Goal: Task Accomplishment & Management: Manage account settings

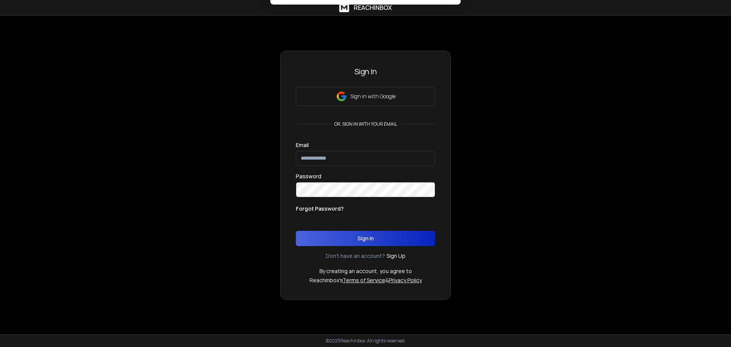
click at [394, 48] on button "Later" at bounding box center [390, 49] width 34 height 19
click at [330, 160] on input "email" at bounding box center [365, 158] width 139 height 15
type input "**********"
click at [395, 235] on button "Sign In" at bounding box center [365, 238] width 139 height 15
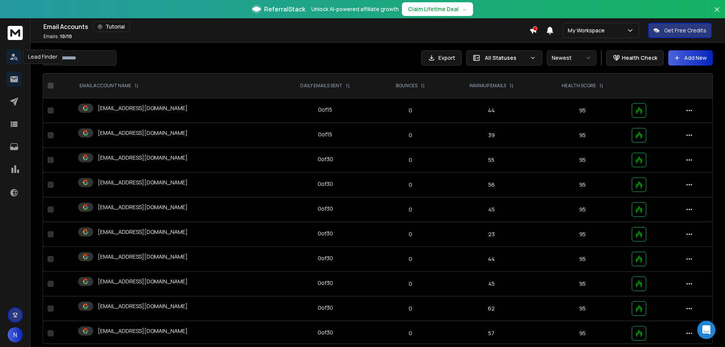
click at [16, 59] on icon at bounding box center [14, 59] width 8 height 4
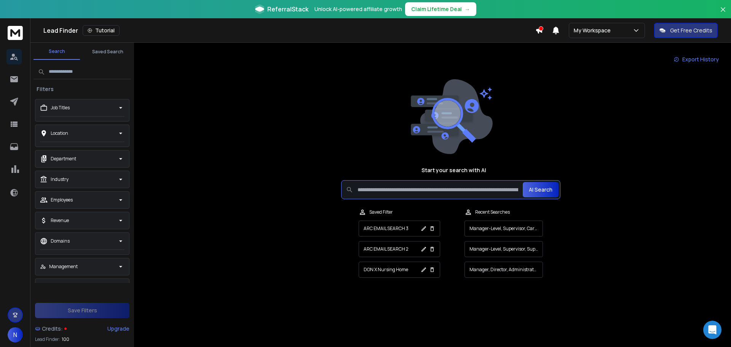
click at [388, 225] on p "ARC EMAIL SEARCH 3" at bounding box center [385, 228] width 45 height 6
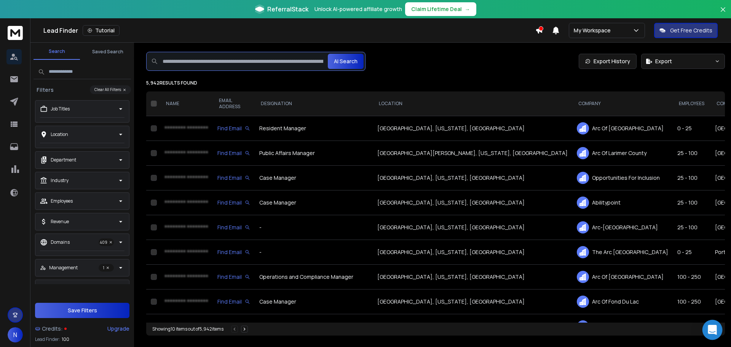
click at [714, 335] on div "Open Intercom Messenger" at bounding box center [712, 330] width 20 height 20
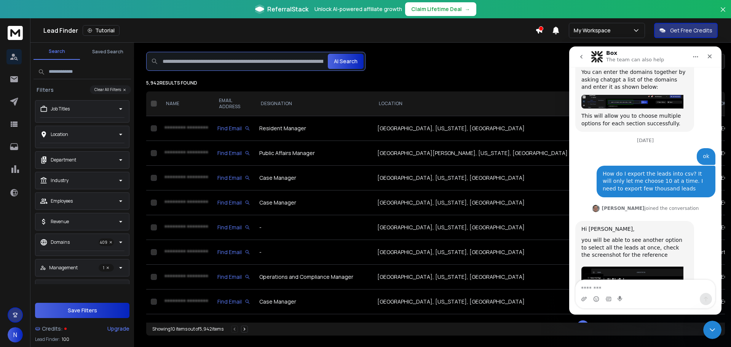
scroll to position [387, 0]
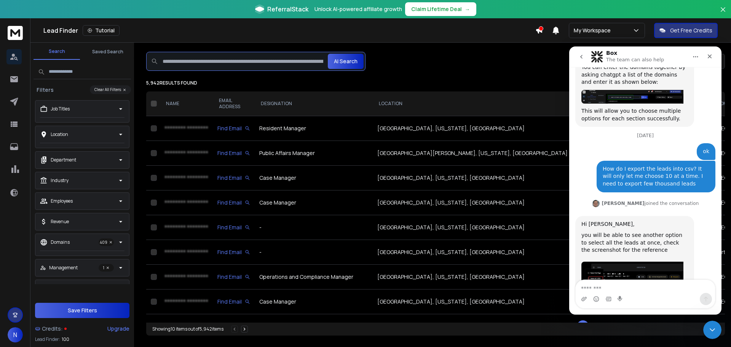
click at [620, 261] on img "Raj says…" at bounding box center [632, 278] width 102 height 35
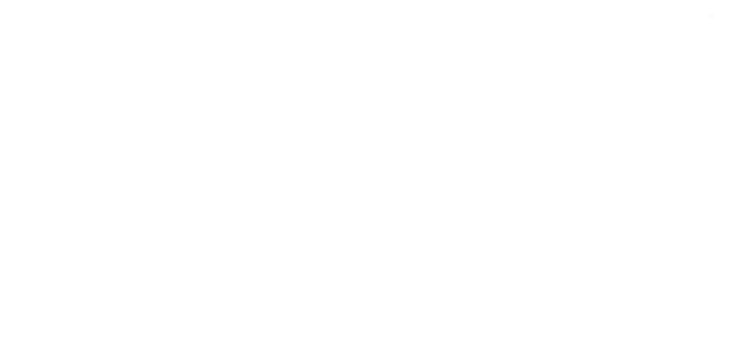
scroll to position [0, 0]
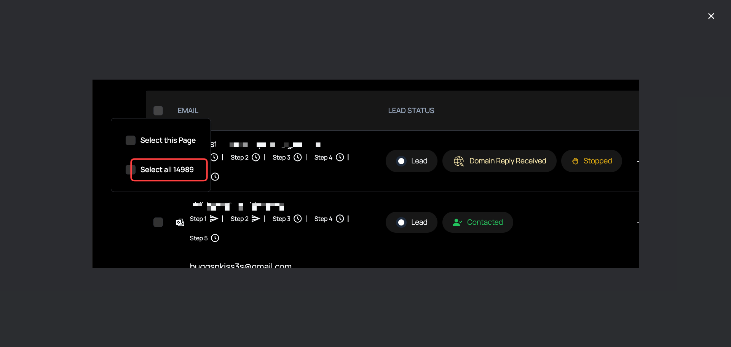
click at [656, 301] on div "Intercom messenger" at bounding box center [365, 173] width 731 height 347
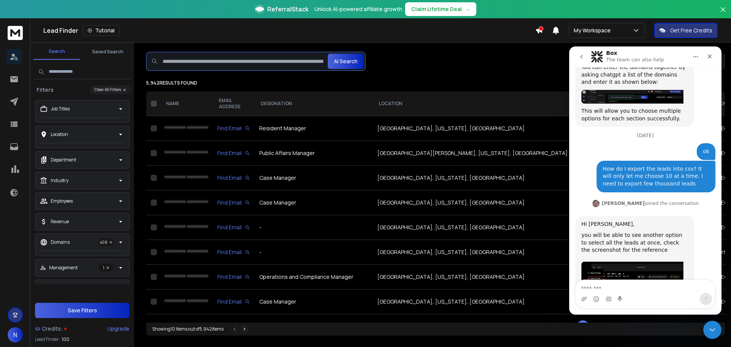
click at [449, 76] on div "AI Search Export History Export 5,942 results found NAME EMAIL ADDRESS DESIGNAT…" at bounding box center [435, 209] width 578 height 315
click at [503, 70] on div "AI Search Export History Export" at bounding box center [435, 61] width 578 height 19
click at [643, 288] on textarea "Message…" at bounding box center [644, 286] width 139 height 13
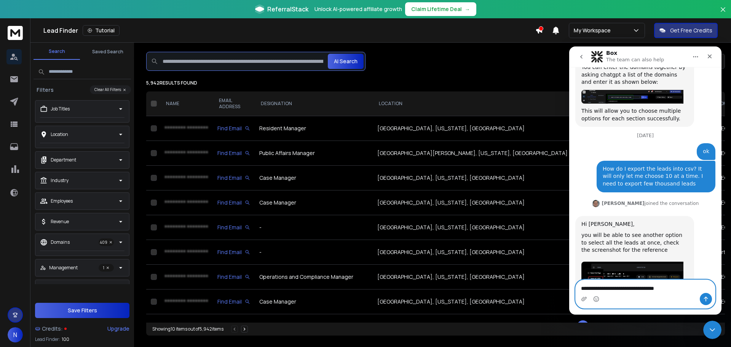
type textarea "**********"
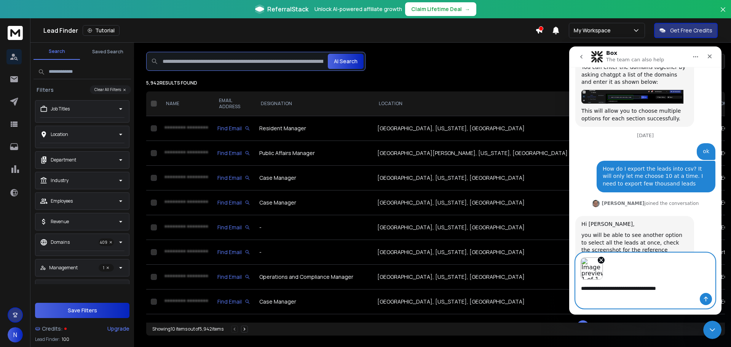
scroll to position [414, 0]
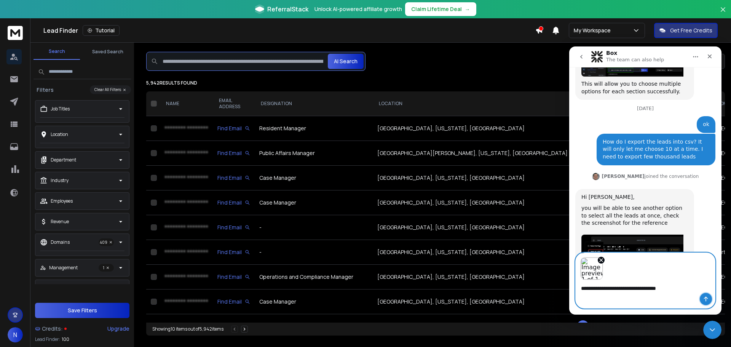
click at [708, 300] on button "Send a message…" at bounding box center [705, 299] width 12 height 12
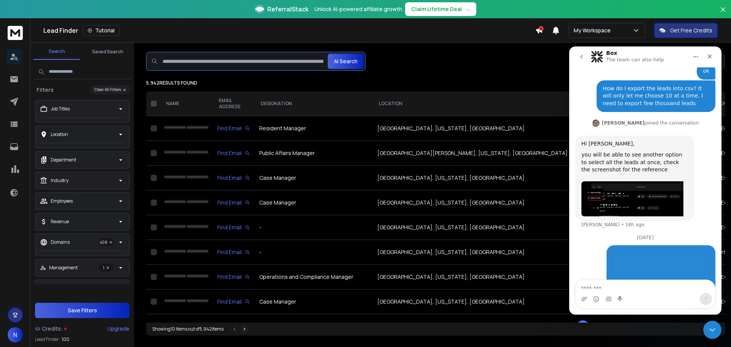
scroll to position [478, 0]
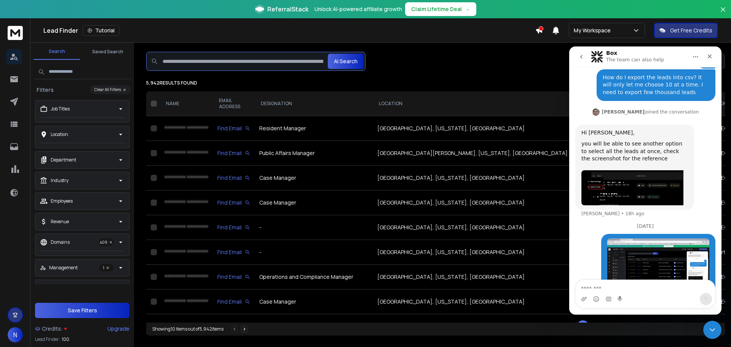
click at [654, 291] on textarea "Message…" at bounding box center [644, 286] width 139 height 13
type textarea "**********"
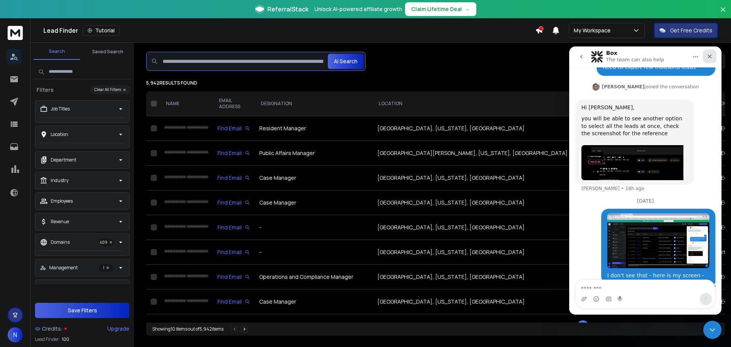
click at [711, 54] on icon "Close" at bounding box center [709, 56] width 6 height 6
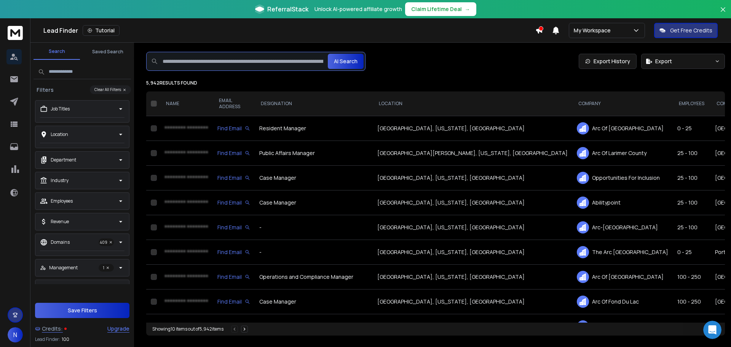
click at [48, 330] on span "Credits:" at bounding box center [52, 329] width 21 height 8
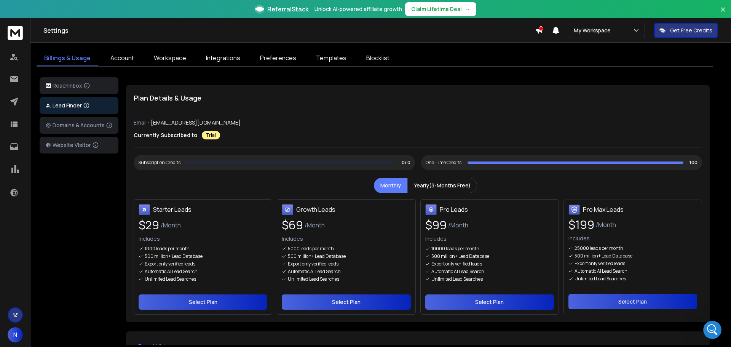
click at [535, 159] on div "One-Time Credits 100" at bounding box center [561, 162] width 281 height 15
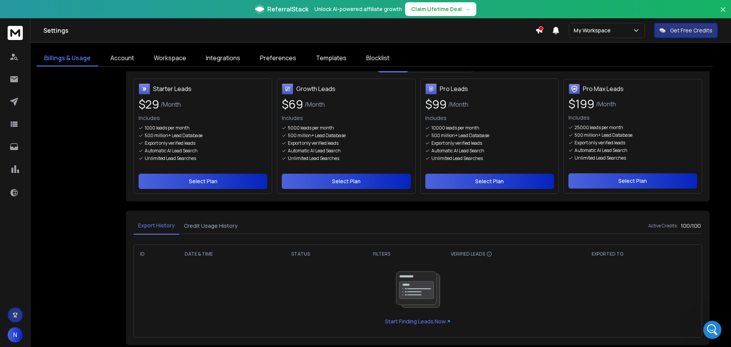
click at [219, 229] on button "Credit Usage History" at bounding box center [210, 225] width 63 height 17
click at [143, 225] on button "Export History" at bounding box center [157, 225] width 46 height 17
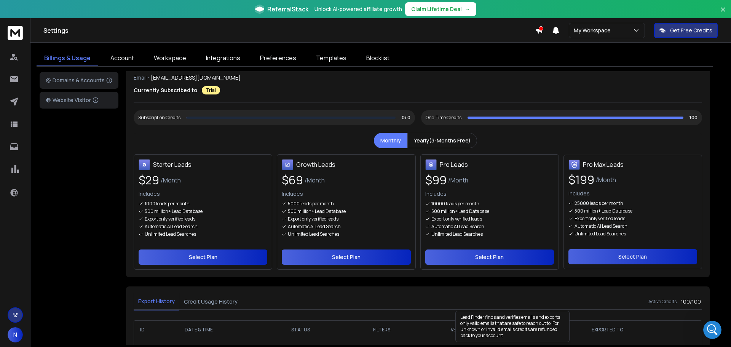
scroll to position [0, 0]
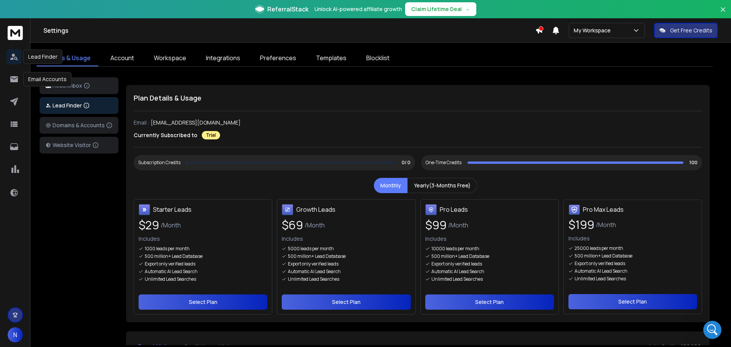
click at [18, 53] on icon at bounding box center [14, 56] width 9 height 9
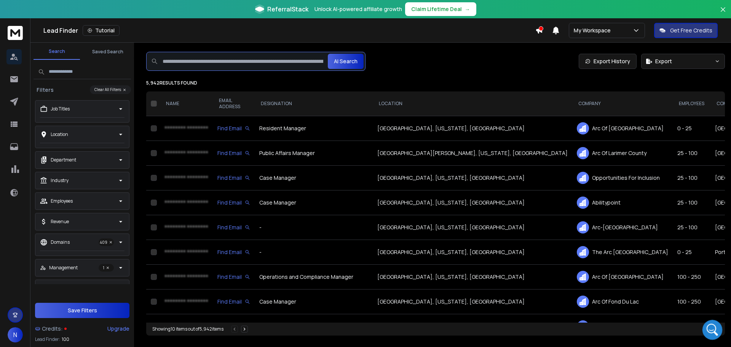
click at [712, 328] on icon "Open Intercom Messenger" at bounding box center [711, 328] width 13 height 13
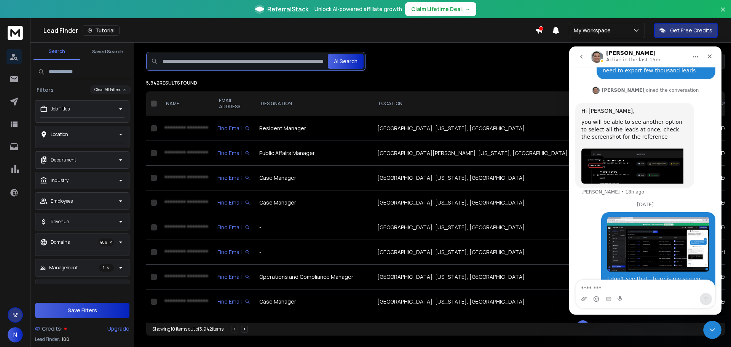
scroll to position [503, 0]
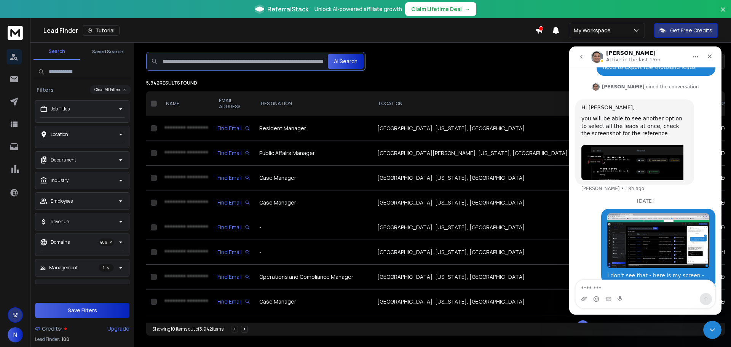
click at [654, 221] on img "Naveen says…" at bounding box center [658, 240] width 102 height 55
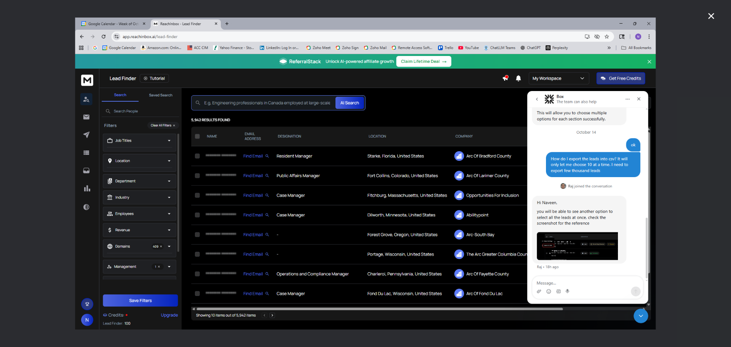
scroll to position [0, 0]
click at [714, 13] on icon "Close" at bounding box center [710, 15] width 9 height 9
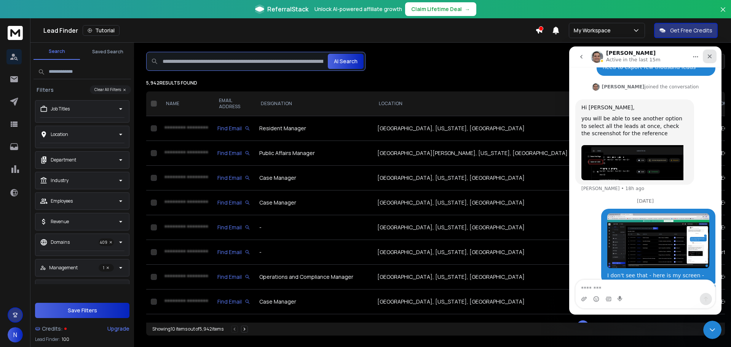
click at [708, 56] on icon "Close" at bounding box center [709, 56] width 4 height 4
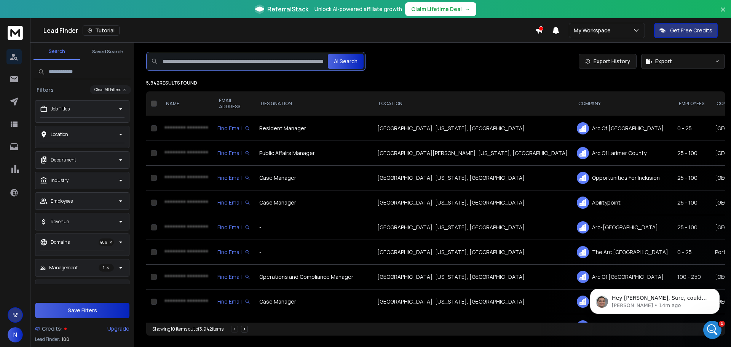
scroll to position [552, 0]
click at [664, 290] on div "Hey Naveen, Sure, could you please clarify what credits we are talking about he…" at bounding box center [654, 300] width 129 height 25
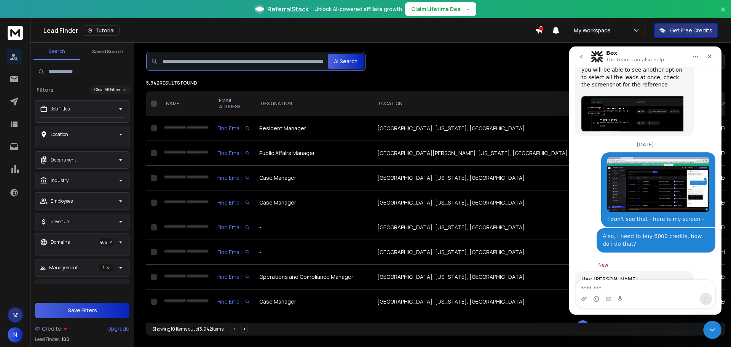
scroll to position [565, 0]
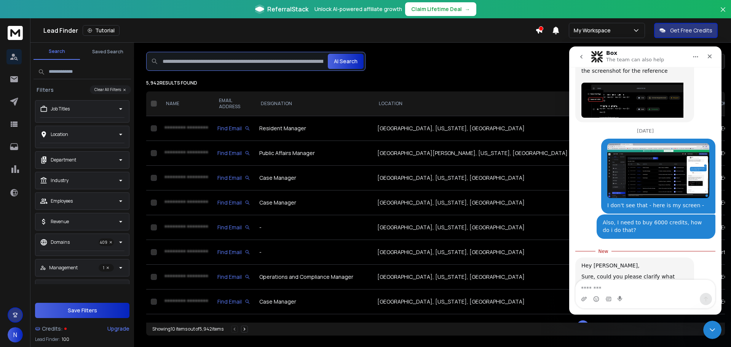
click at [661, 292] on textarea "Message…" at bounding box center [644, 286] width 139 height 13
type textarea "**********"
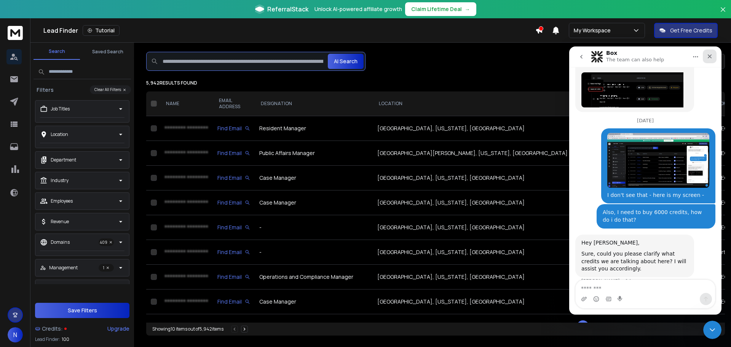
drag, startPoint x: 710, startPoint y: 59, endPoint x: 1234, endPoint y: 101, distance: 526.1
click at [710, 59] on icon "Close" at bounding box center [709, 56] width 6 height 6
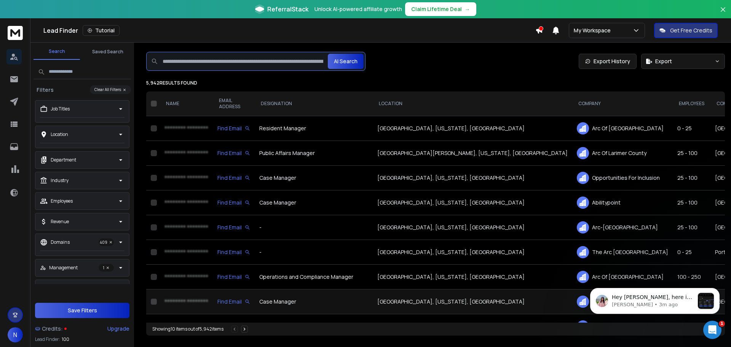
scroll to position [738, 0]
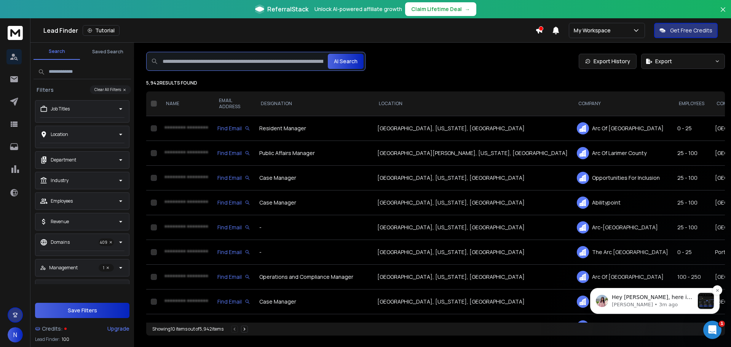
click at [649, 303] on p "Lakshita • 3m ago" at bounding box center [652, 304] width 82 height 7
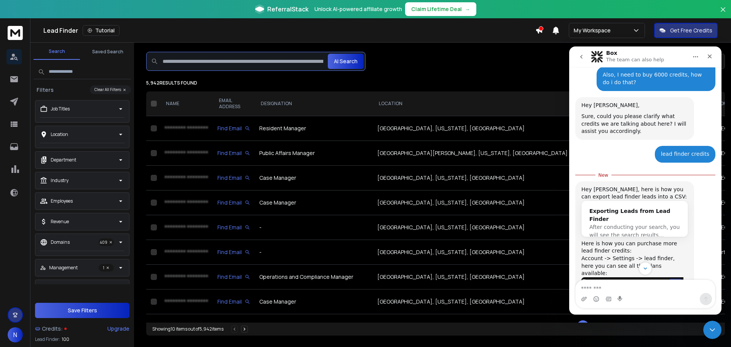
scroll to position [674, 0]
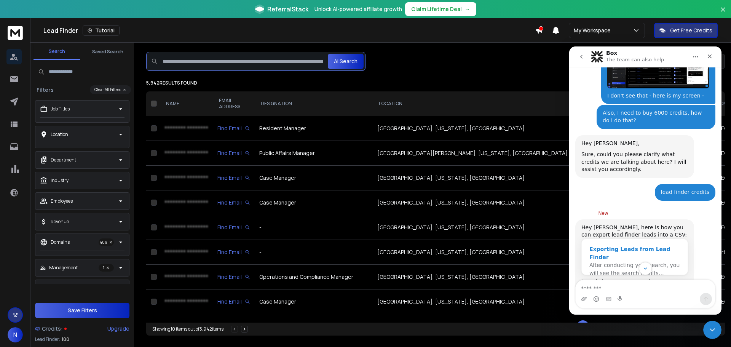
click at [642, 245] on div "Exporting Leads from Lead Finder" at bounding box center [634, 253] width 91 height 16
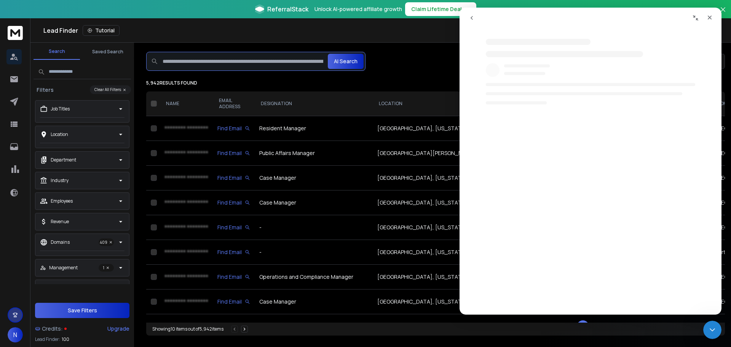
scroll to position [0, 0]
click at [310, 84] on p "5,942 results found" at bounding box center [435, 83] width 578 height 6
click at [171, 102] on th "NAME" at bounding box center [186, 103] width 53 height 25
click at [713, 16] on div "Close" at bounding box center [709, 18] width 14 height 14
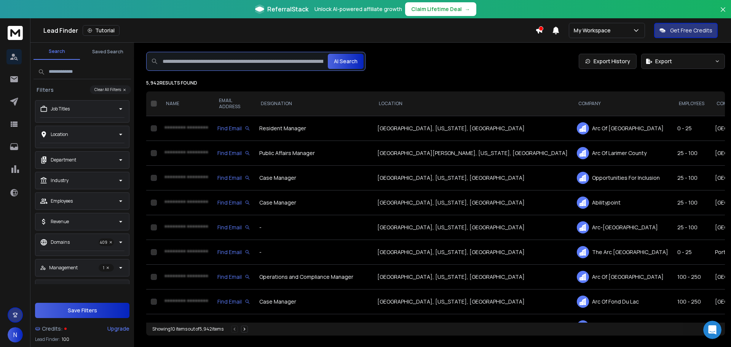
click at [215, 76] on div "AI Search Export History Export 5,942 results found NAME EMAIL ADDRESS DESIGNAT…" at bounding box center [435, 209] width 578 height 315
click at [151, 142] on button "Select this Page" at bounding box center [154, 143] width 6 height 6
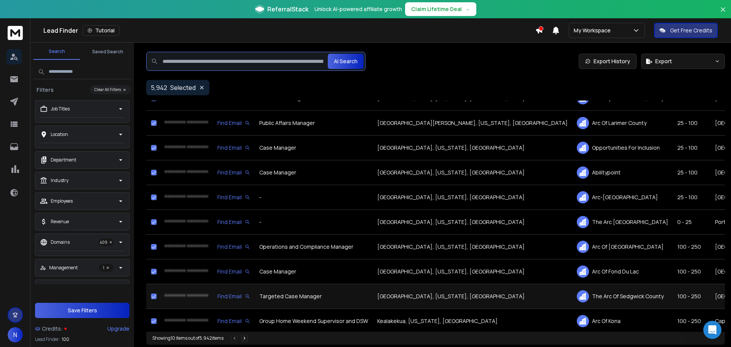
scroll to position [45, 0]
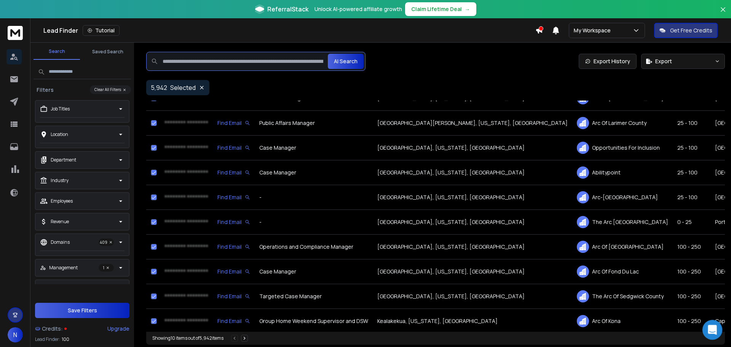
click at [713, 331] on icon "Open Intercom Messenger" at bounding box center [711, 328] width 13 height 13
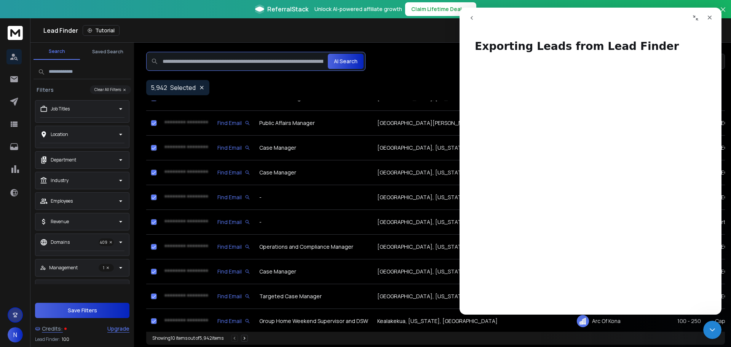
click at [55, 326] on span "Credits:" at bounding box center [52, 329] width 21 height 8
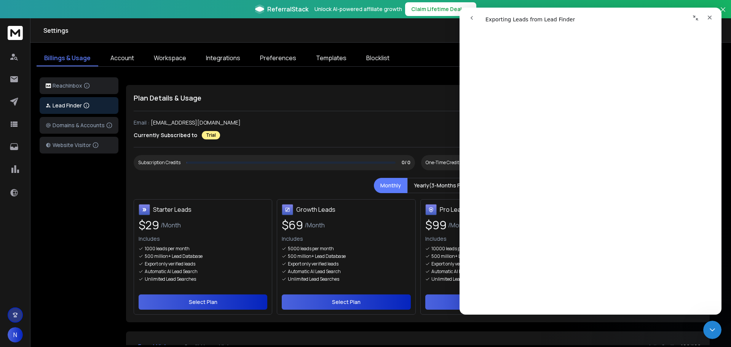
scroll to position [533, 0]
click at [709, 15] on icon "Close" at bounding box center [709, 17] width 6 height 6
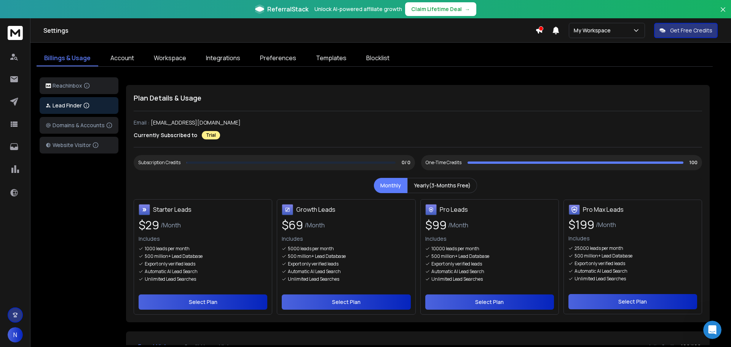
click at [201, 162] on div at bounding box center [290, 162] width 209 height 2
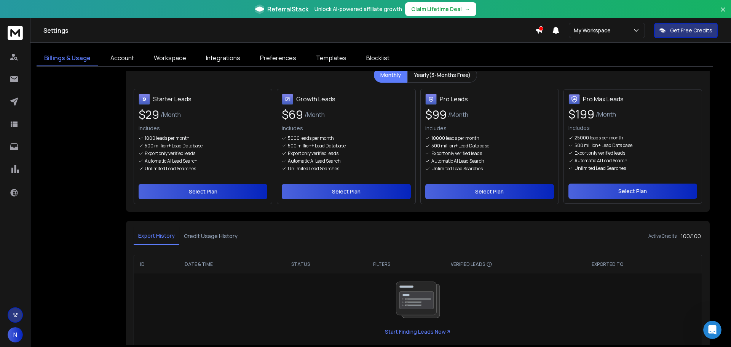
scroll to position [114, 0]
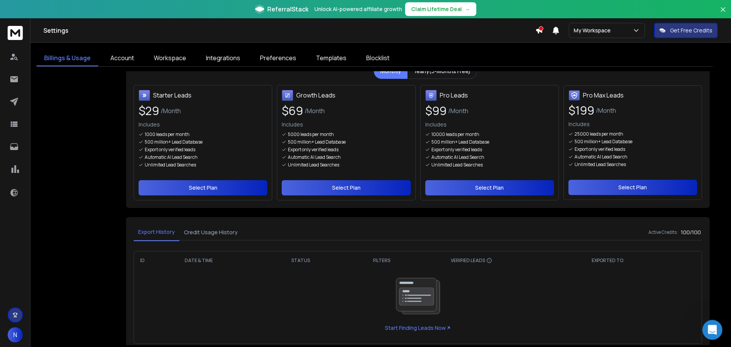
click at [707, 323] on div "Open Intercom Messenger" at bounding box center [710, 328] width 25 height 25
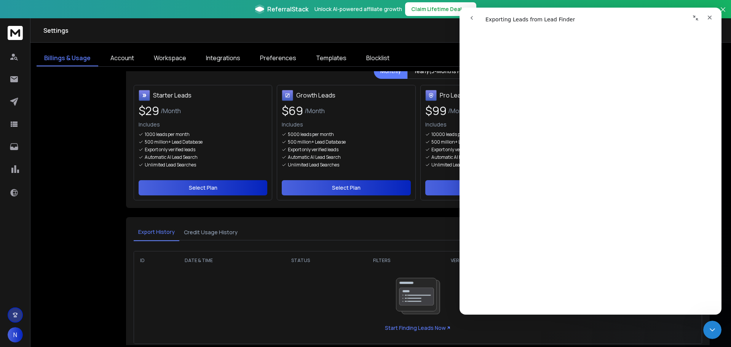
scroll to position [0, 0]
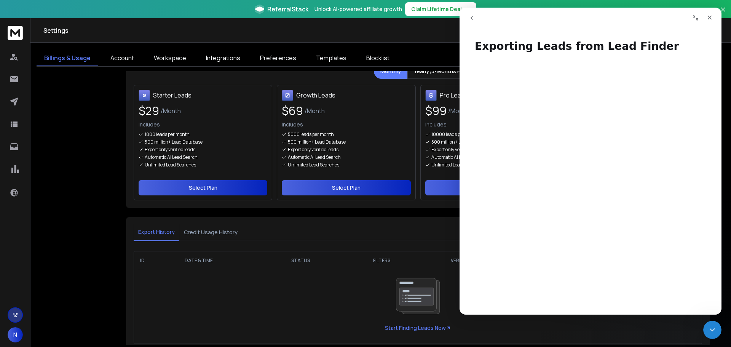
click at [470, 16] on icon "go back" at bounding box center [471, 18] width 6 height 6
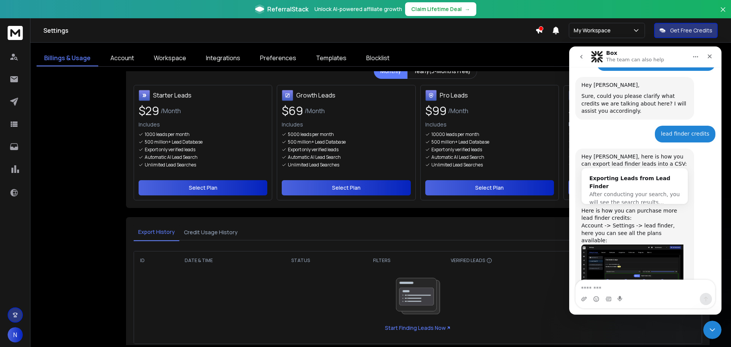
scroll to position [738, 0]
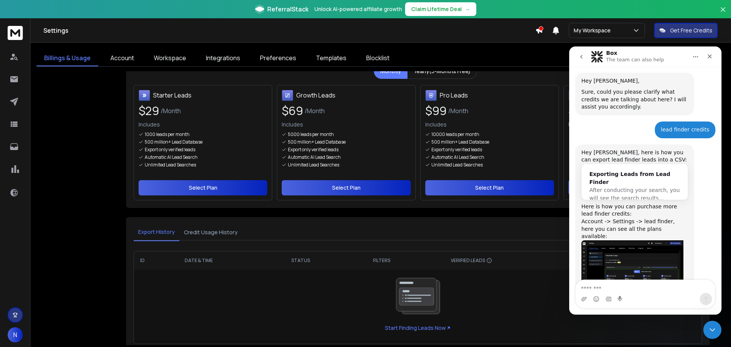
click at [533, 306] on div "Start Finding Leads Now" at bounding box center [417, 306] width 567 height 73
click at [706, 57] on icon "Close" at bounding box center [709, 56] width 6 height 6
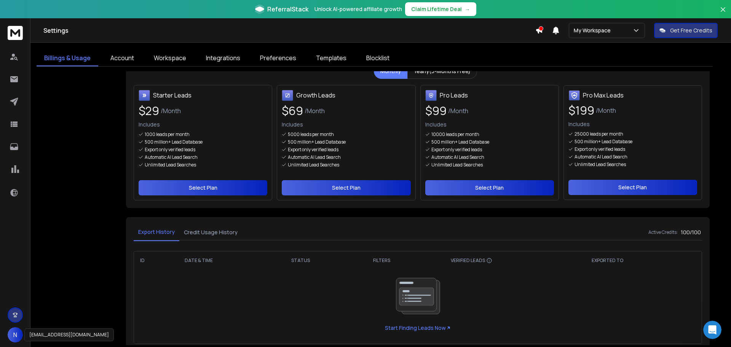
click at [14, 336] on span "N" at bounding box center [15, 334] width 15 height 15
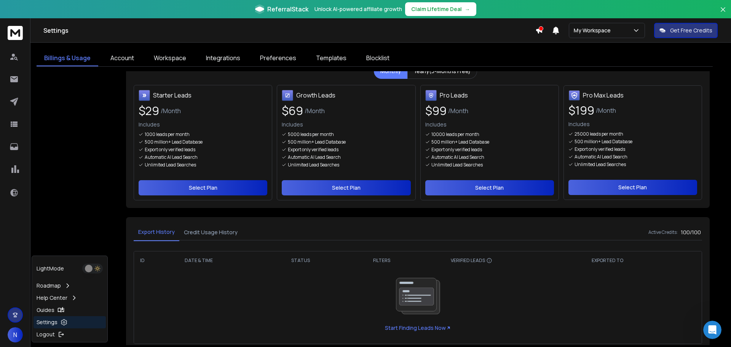
click at [65, 317] on div "Settings" at bounding box center [69, 322] width 72 height 12
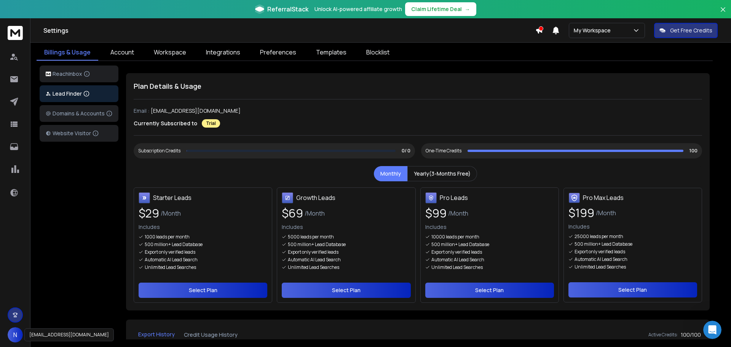
click at [16, 333] on span "N" at bounding box center [15, 334] width 15 height 15
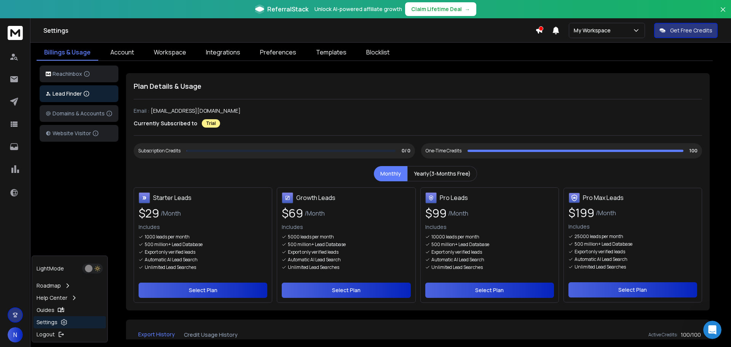
click at [56, 325] on p "Settings" at bounding box center [47, 322] width 21 height 8
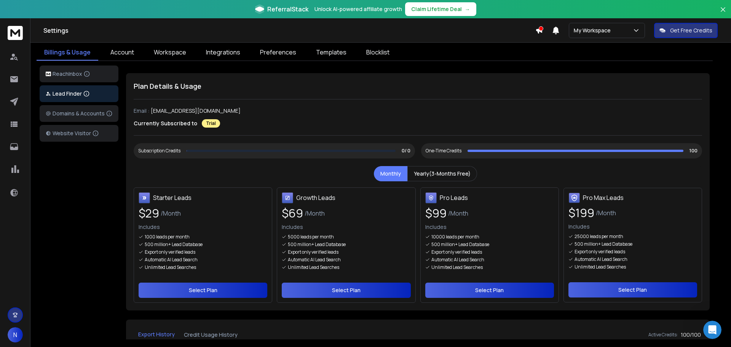
click at [65, 89] on button "Lead Finder" at bounding box center [79, 93] width 79 height 17
click at [718, 326] on div "Open Intercom Messenger" at bounding box center [710, 328] width 25 height 25
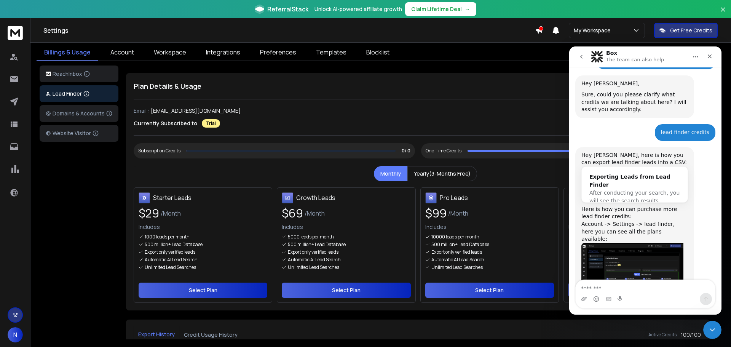
scroll to position [738, 0]
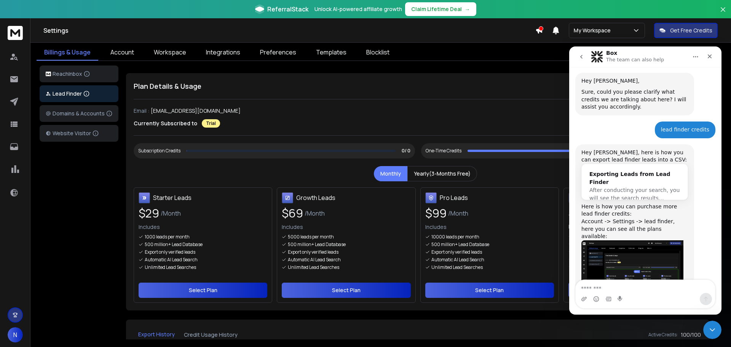
click at [626, 284] on textarea "Message…" at bounding box center [644, 286] width 139 height 13
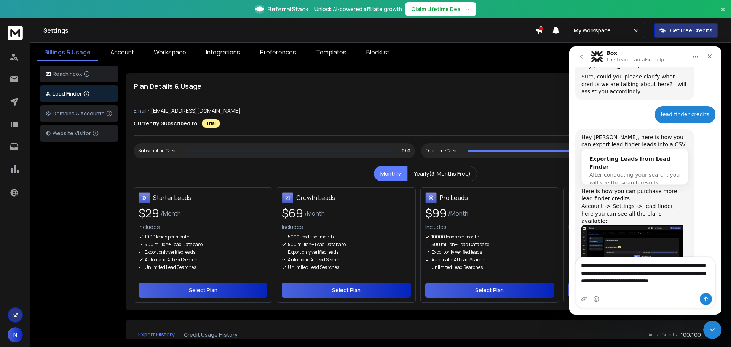
scroll to position [761, 0]
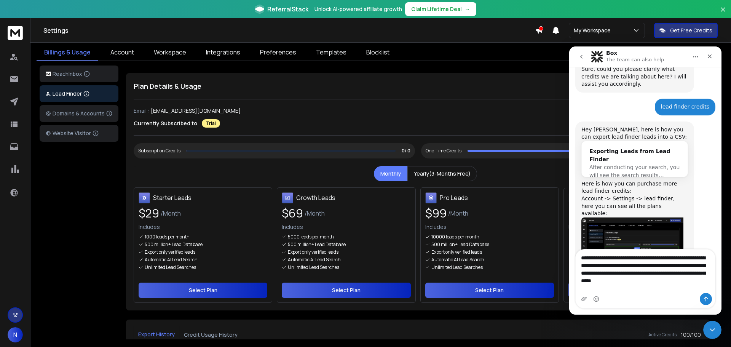
type textarea "**********"
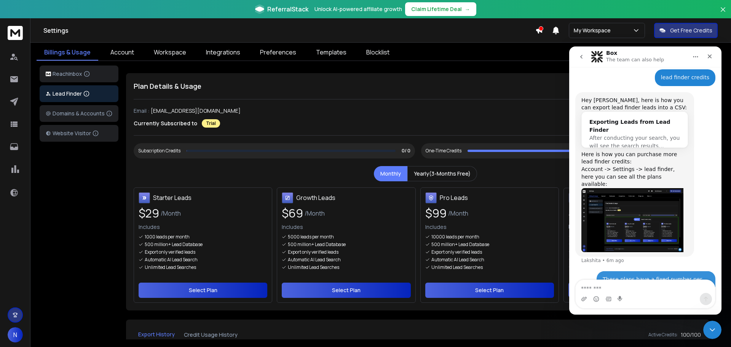
scroll to position [790, 0]
click at [708, 56] on icon "Close" at bounding box center [709, 56] width 6 height 6
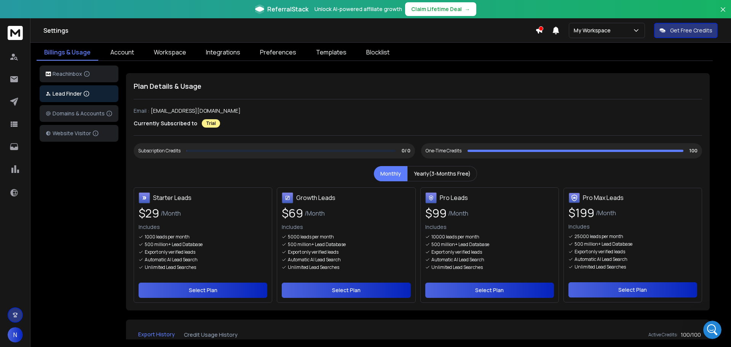
click at [696, 333] on h3 "100 / 100" at bounding box center [690, 335] width 21 height 8
click at [693, 333] on h3 "100 / 100" at bounding box center [690, 335] width 21 height 8
click at [13, 58] on icon at bounding box center [14, 56] width 9 height 9
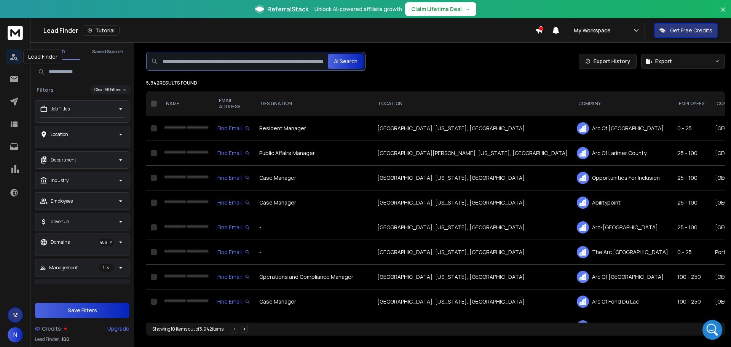
click at [708, 328] on icon "Open Intercom Messenger" at bounding box center [711, 328] width 13 height 13
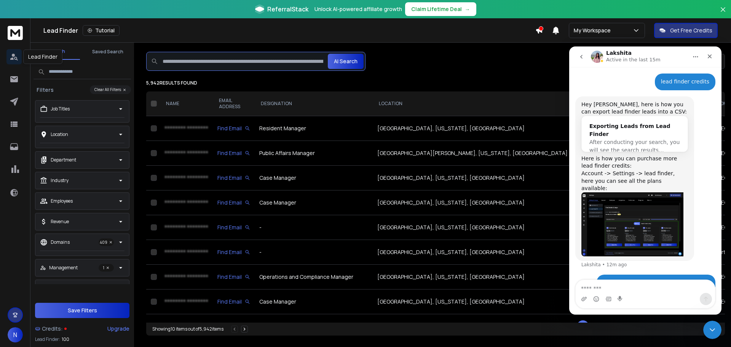
scroll to position [790, 0]
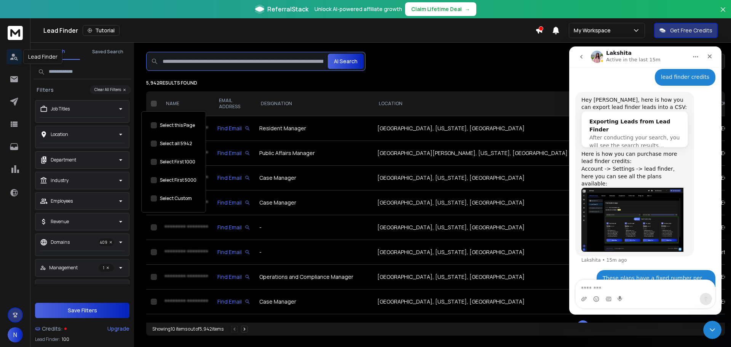
click at [153, 143] on button "Select this Page" at bounding box center [154, 143] width 6 height 6
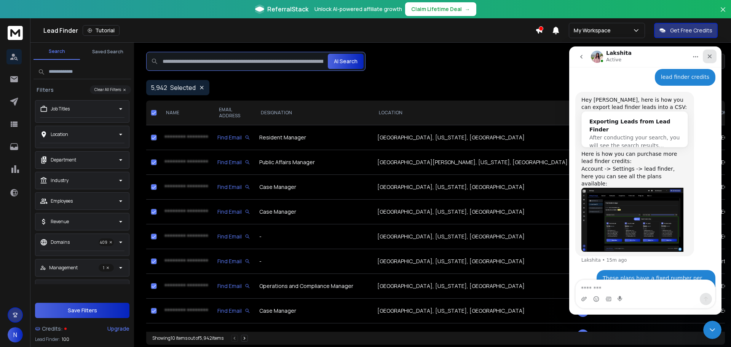
click at [706, 56] on div "Close" at bounding box center [709, 56] width 14 height 14
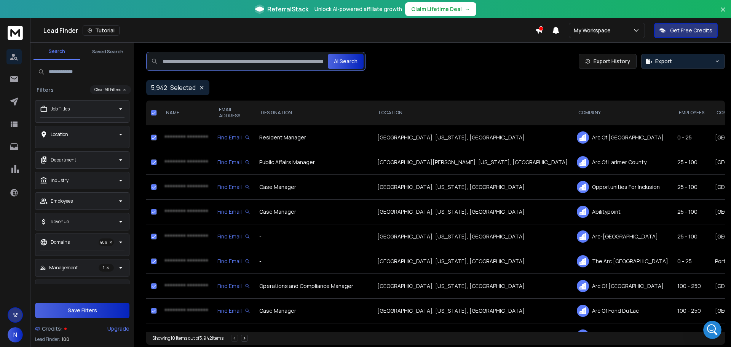
click at [717, 59] on icon "button" at bounding box center [716, 61] width 5 height 6
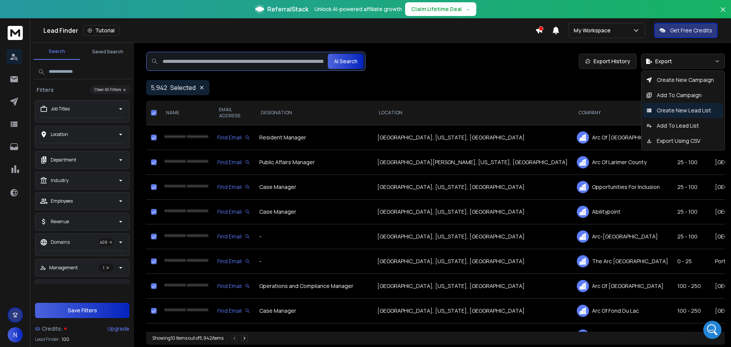
click at [695, 113] on p "Create New Lead List" at bounding box center [683, 110] width 57 height 11
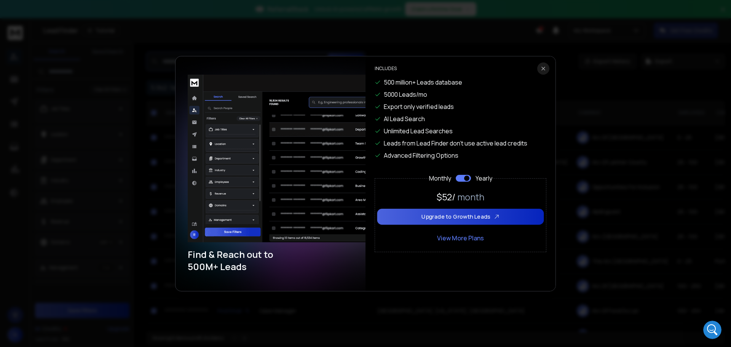
click at [495, 218] on icon at bounding box center [497, 216] width 6 height 6
click at [465, 241] on button "View More Plans" at bounding box center [460, 237] width 59 height 15
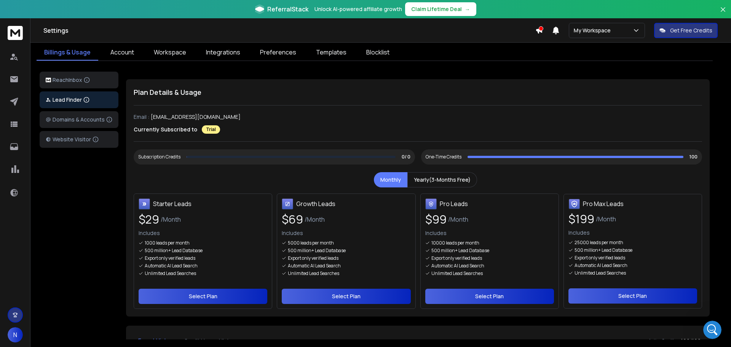
click at [341, 11] on p "Unlock AI-powered affiliate growth" at bounding box center [358, 9] width 88 height 8
click at [454, 9] on button "Claim Lifetime Deal →" at bounding box center [440, 9] width 71 height 14
click at [724, 11] on icon "Close banner" at bounding box center [722, 9] width 5 height 5
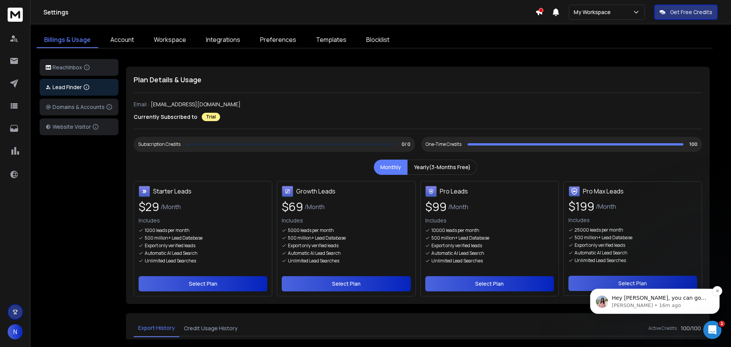
click at [666, 298] on span "Hey Naveen, you can go ahead and purchase the starter lead finder plan, once yo…" at bounding box center [659, 317] width 97 height 44
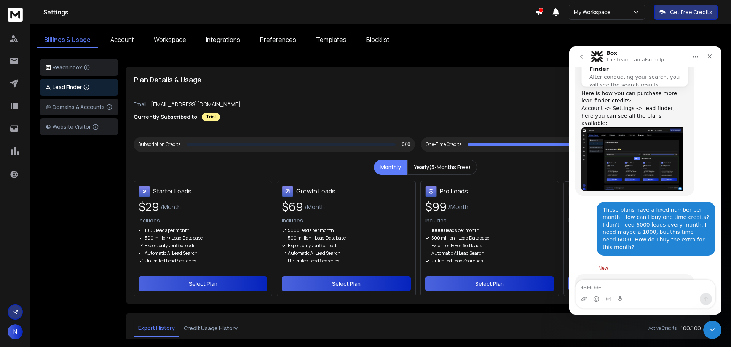
scroll to position [855, 0]
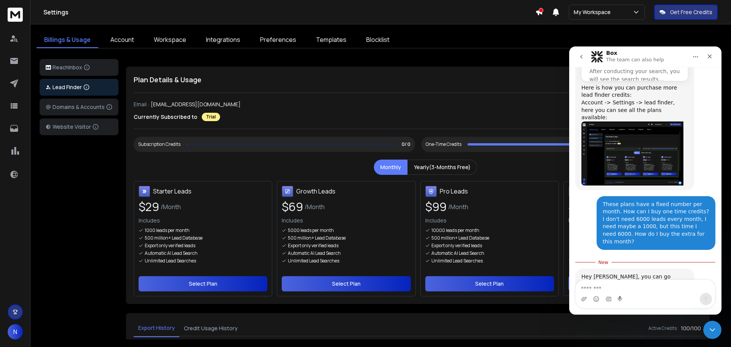
click at [209, 286] on button "Select Plan" at bounding box center [203, 283] width 129 height 15
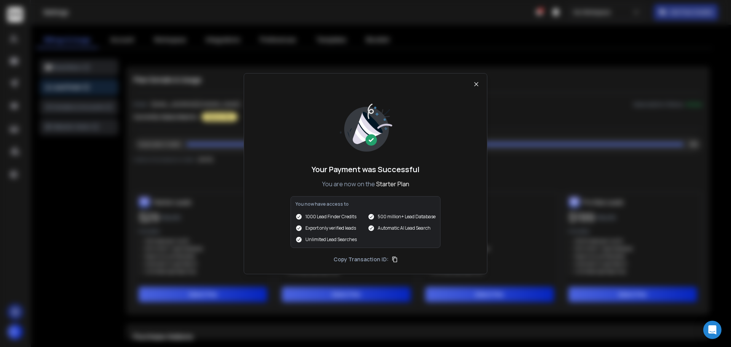
click at [475, 85] on icon at bounding box center [476, 84] width 6 height 6
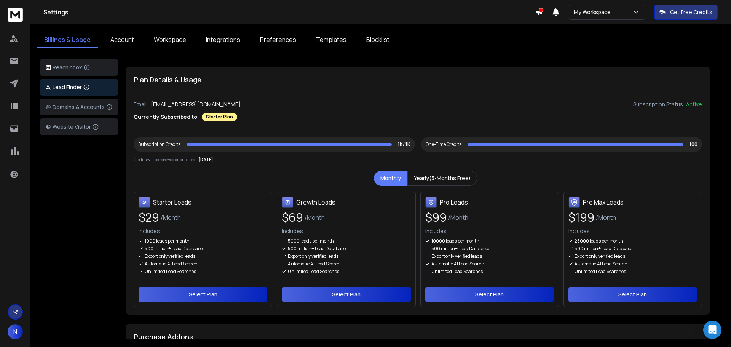
click at [69, 85] on button "Lead Finder" at bounding box center [79, 87] width 79 height 17
click at [13, 41] on icon at bounding box center [14, 40] width 8 height 4
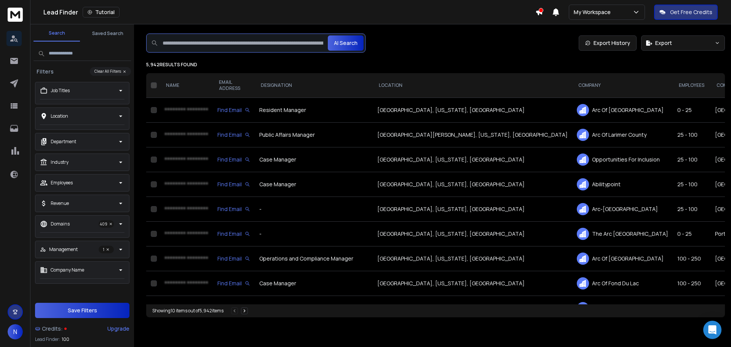
click at [105, 34] on button "Saved Search" at bounding box center [107, 33] width 46 height 15
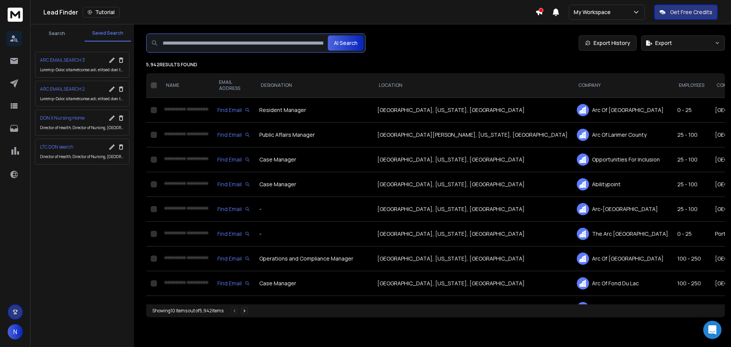
click at [53, 61] on p "ARC EMAIL SEARCH 3" at bounding box center [62, 60] width 45 height 6
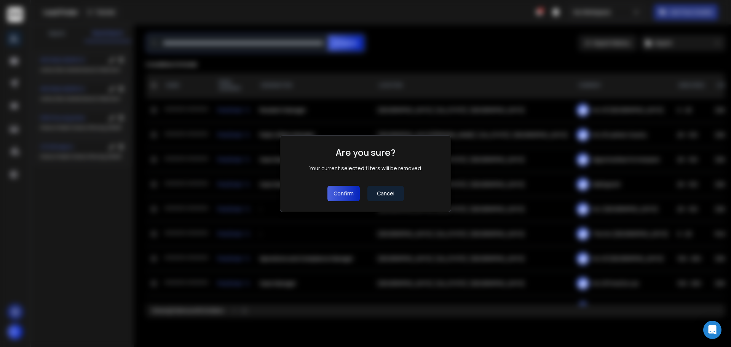
click at [343, 193] on button "Confirm" at bounding box center [343, 193] width 32 height 15
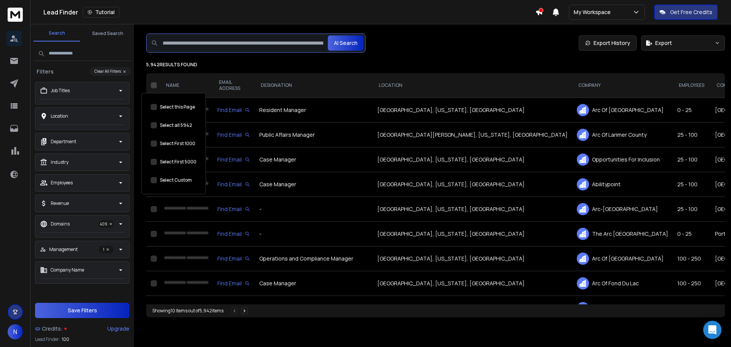
click at [155, 122] on button "Select this Page" at bounding box center [154, 125] width 6 height 6
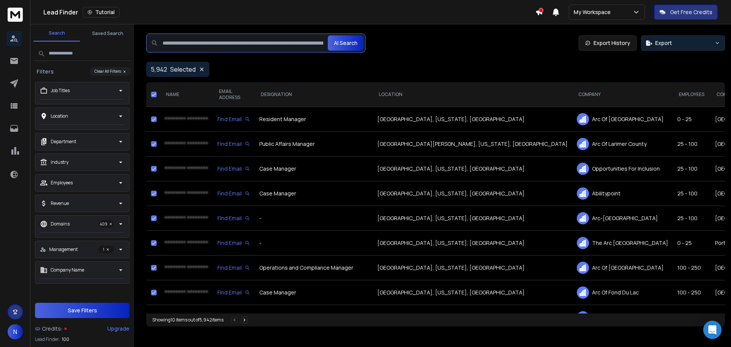
click at [685, 47] on button "Export" at bounding box center [683, 42] width 84 height 15
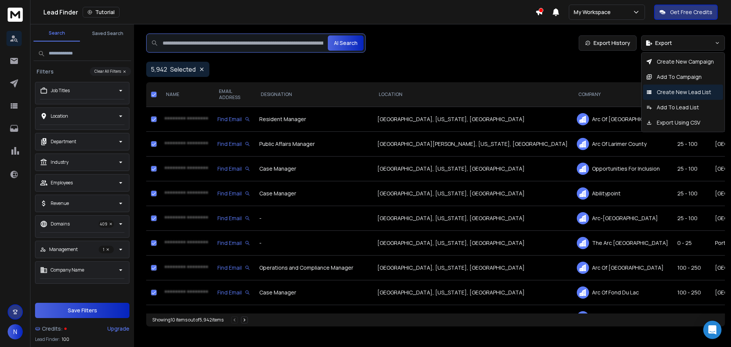
click at [675, 94] on p "Create New Lead List" at bounding box center [683, 92] width 57 height 11
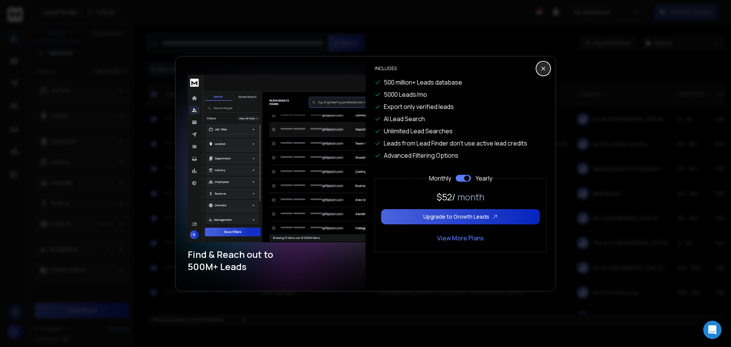
click at [540, 70] on button "Close" at bounding box center [543, 68] width 12 height 12
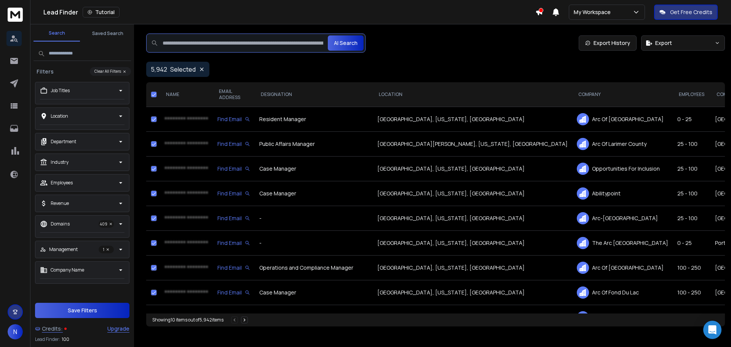
click at [123, 326] on div "Upgrade" at bounding box center [118, 329] width 22 height 8
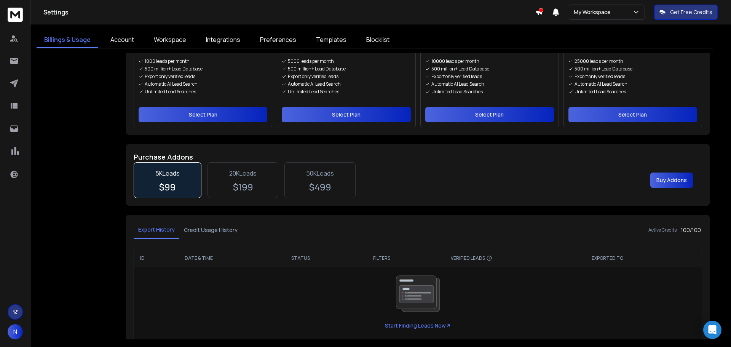
scroll to position [190, 0]
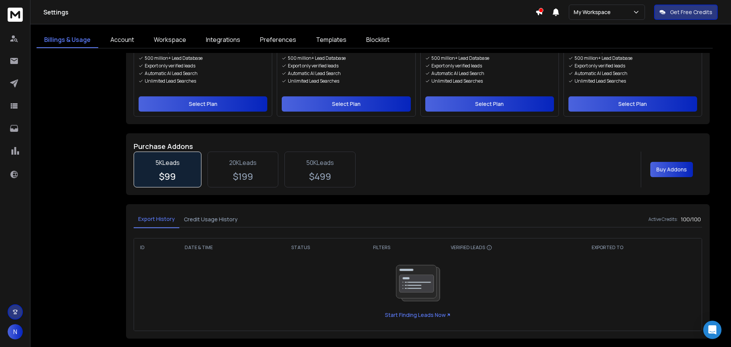
click at [670, 177] on button "Buy Addons" at bounding box center [671, 169] width 43 height 15
click at [17, 39] on icon at bounding box center [14, 38] width 9 height 9
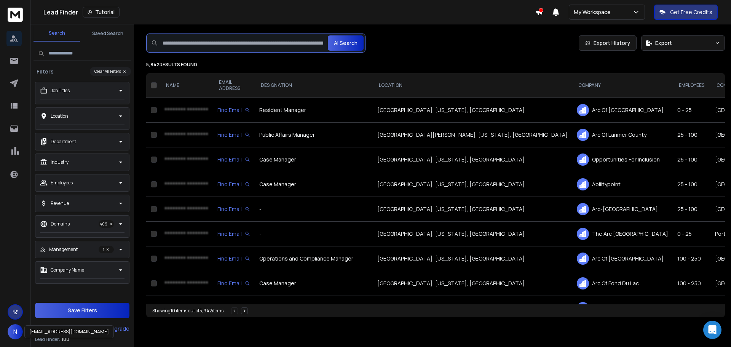
click at [15, 329] on span "N" at bounding box center [15, 331] width 15 height 15
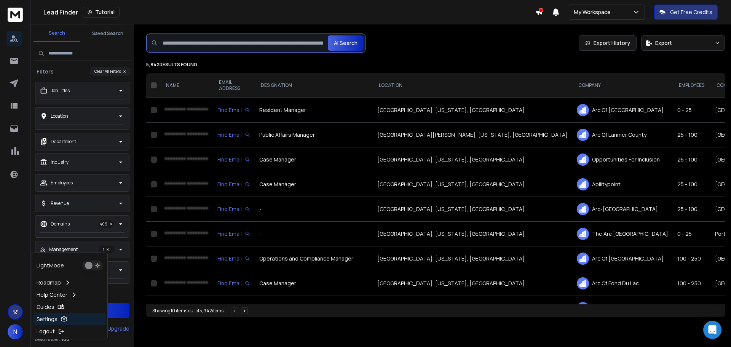
click at [60, 317] on icon at bounding box center [63, 318] width 7 height 7
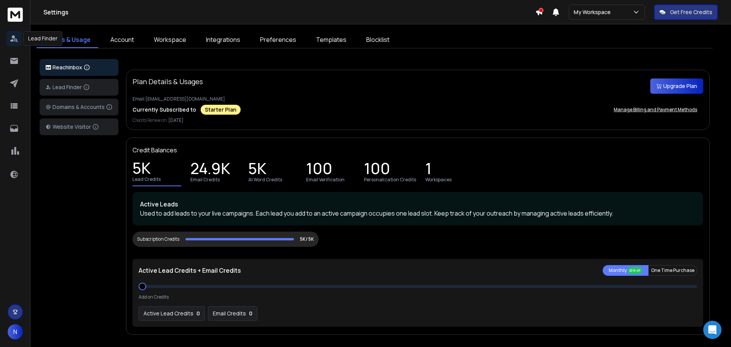
click at [14, 38] on circle at bounding box center [13, 36] width 3 height 3
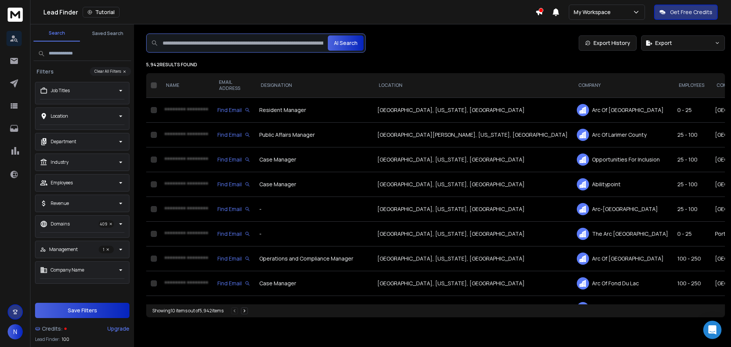
click at [107, 30] on button "Saved Search" at bounding box center [107, 33] width 46 height 15
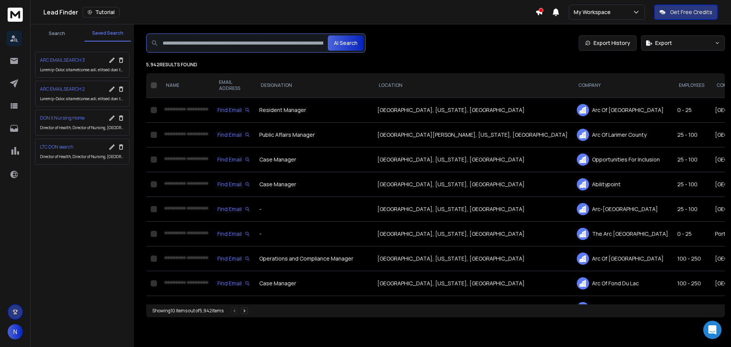
click at [64, 60] on p "ARC EMAIL SEARCH 3" at bounding box center [62, 60] width 45 height 6
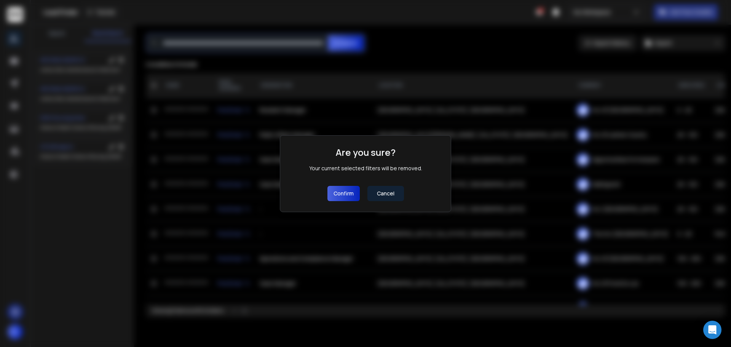
click at [333, 196] on button "Confirm" at bounding box center [343, 193] width 32 height 15
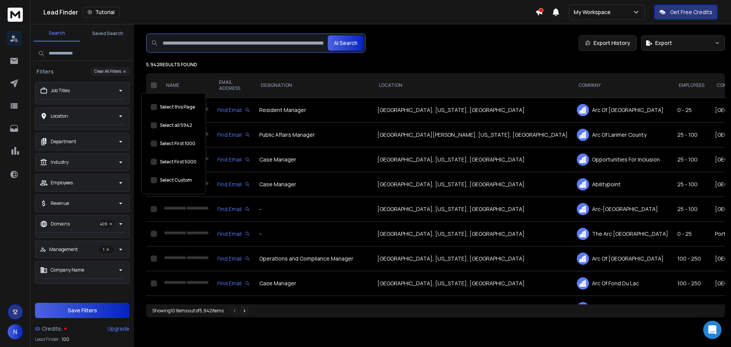
click at [154, 123] on button "Select this Page" at bounding box center [154, 125] width 6 height 6
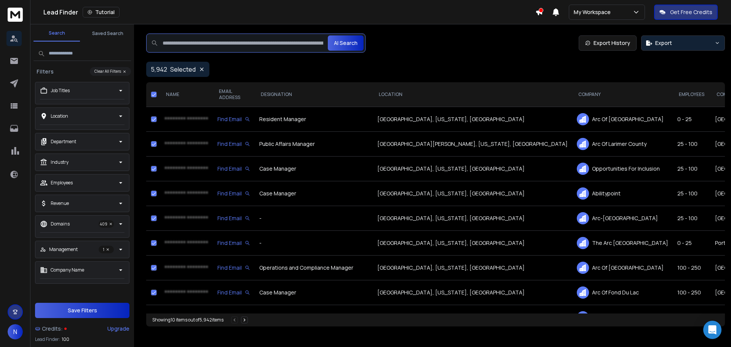
click at [699, 42] on div "Export" at bounding box center [678, 43] width 65 height 8
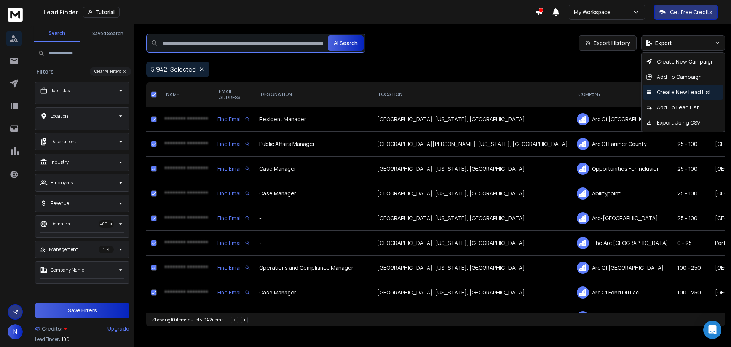
click at [681, 91] on p "Create New Lead List" at bounding box center [683, 92] width 57 height 11
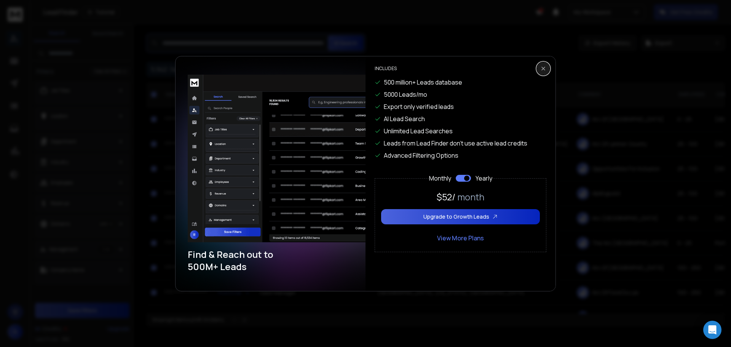
click at [540, 69] on icon "button" at bounding box center [543, 68] width 6 height 6
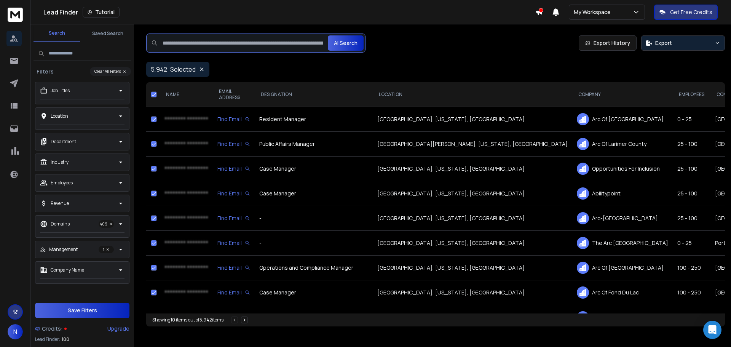
click at [689, 42] on div "Export" at bounding box center [678, 43] width 65 height 8
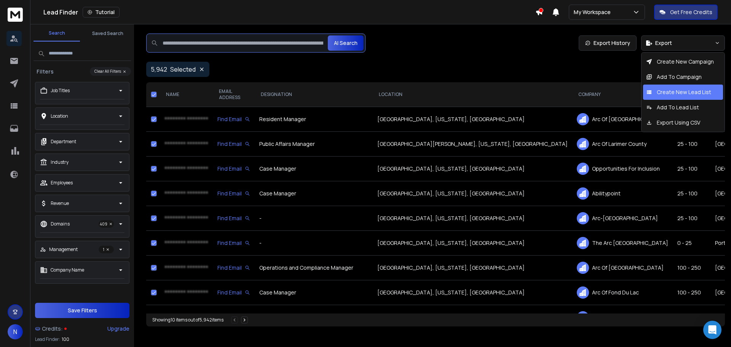
click at [681, 95] on p "Create New Lead List" at bounding box center [683, 92] width 57 height 11
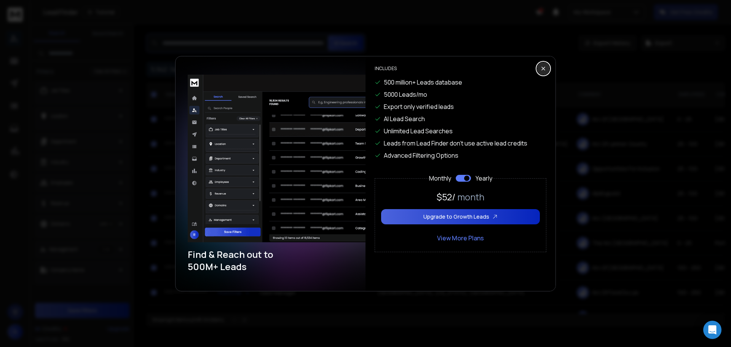
click at [541, 71] on icon "button" at bounding box center [543, 68] width 6 height 6
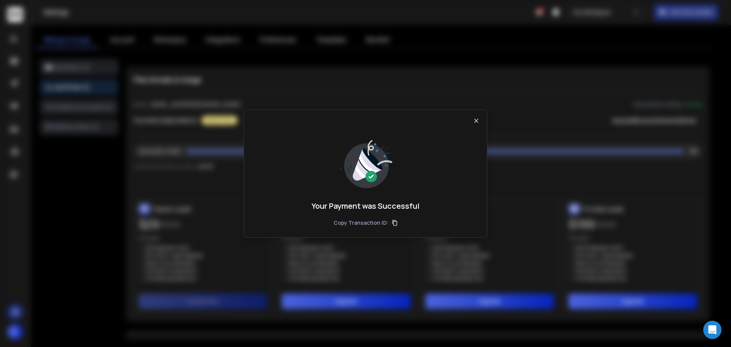
click at [478, 118] on icon at bounding box center [476, 121] width 6 height 6
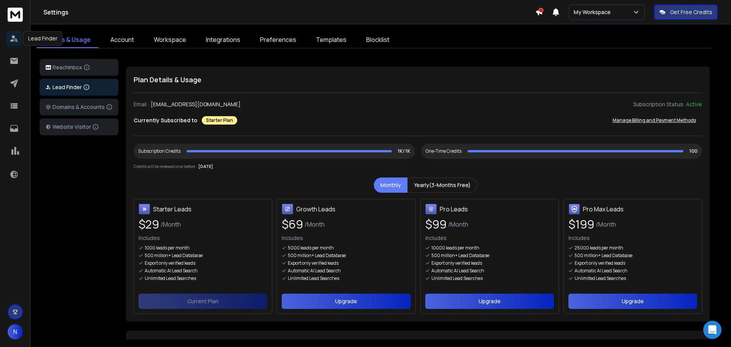
click at [9, 41] on link at bounding box center [13, 38] width 15 height 15
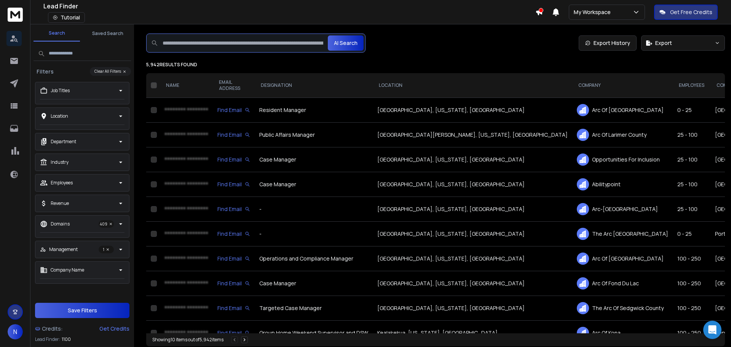
click at [99, 33] on button "Saved Search" at bounding box center [107, 33] width 46 height 15
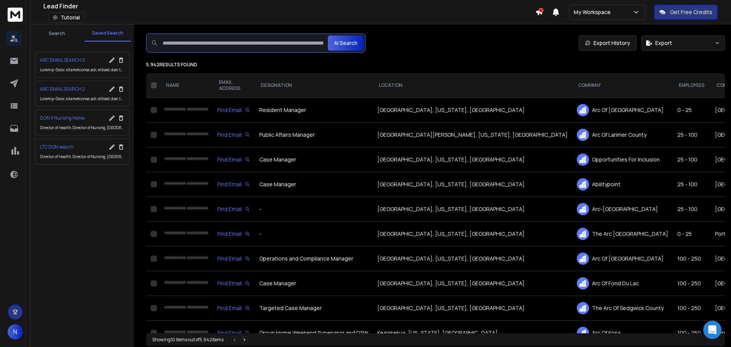
click at [58, 61] on p "ARC EMAIL SEARCH 3" at bounding box center [62, 60] width 45 height 6
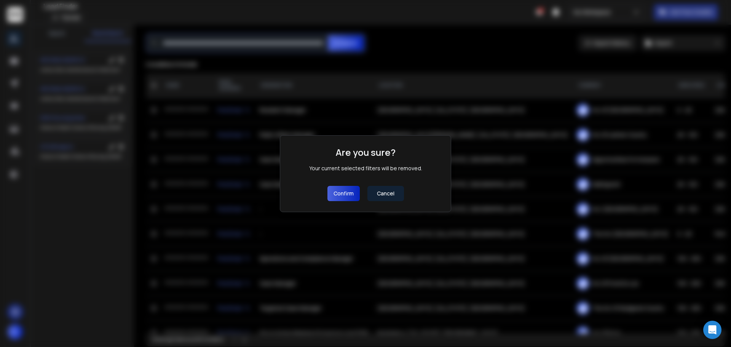
click at [352, 194] on button "Confirm" at bounding box center [343, 193] width 32 height 15
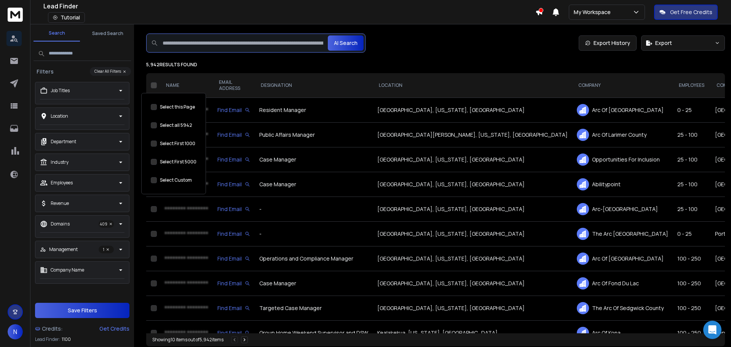
click at [154, 126] on button "Select this Page" at bounding box center [154, 125] width 6 height 6
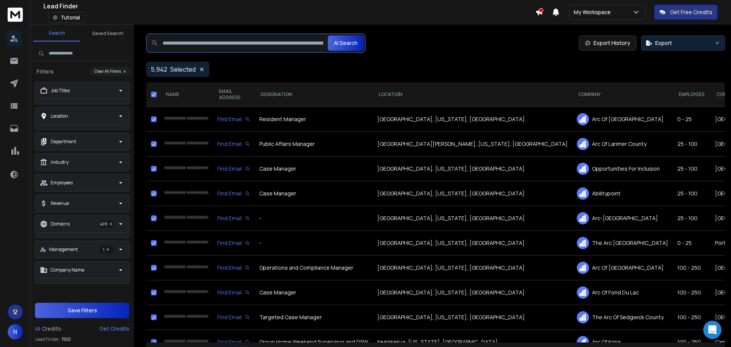
click at [702, 41] on div "Export" at bounding box center [678, 43] width 65 height 8
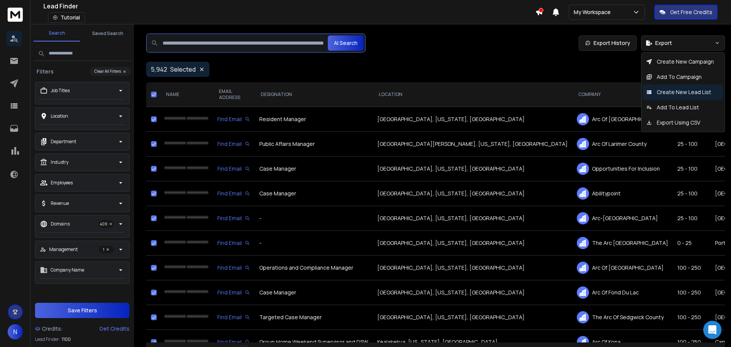
click at [691, 93] on p "Create New Lead List" at bounding box center [683, 92] width 57 height 11
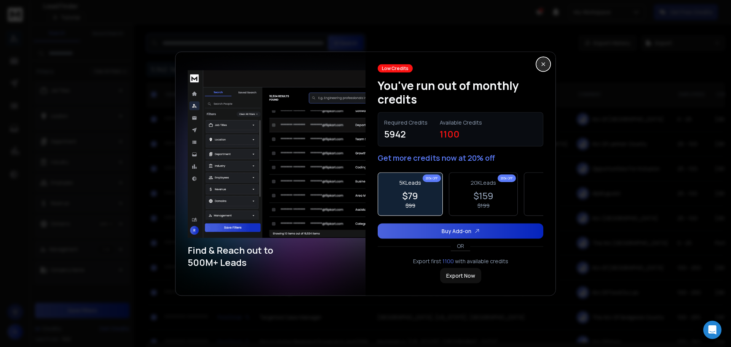
click at [541, 61] on icon "button" at bounding box center [543, 64] width 6 height 6
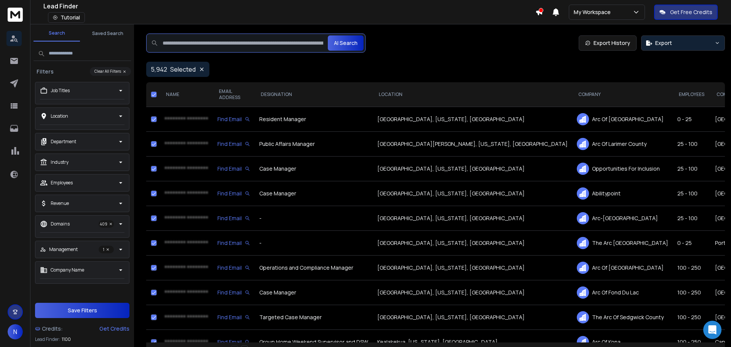
click at [690, 42] on div "Export" at bounding box center [678, 43] width 65 height 8
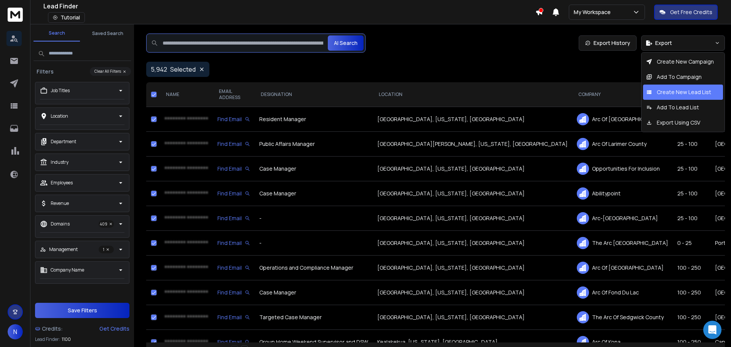
click at [658, 94] on p "Create New Lead List" at bounding box center [683, 92] width 57 height 11
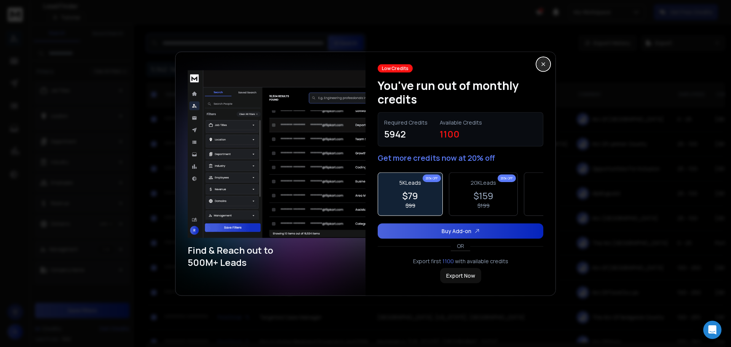
click at [542, 61] on icon "button" at bounding box center [543, 64] width 6 height 6
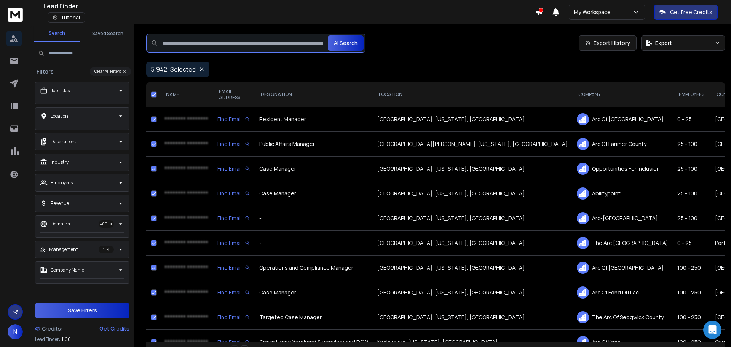
click at [514, 65] on div "AI Search Export History Export 5,942 Selected NAME EMAIL ADDRESS DESIGNATION L…" at bounding box center [435, 209] width 578 height 353
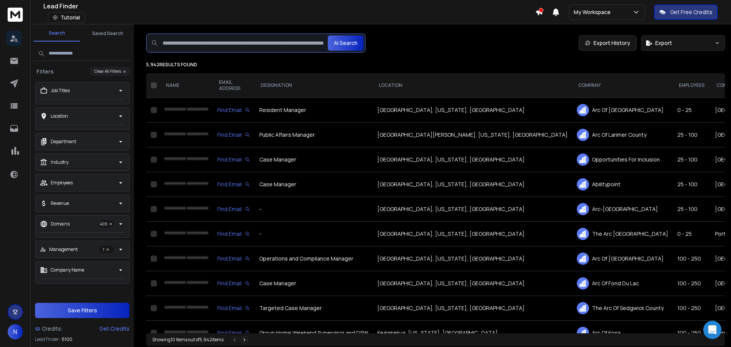
click at [114, 41] on div "Search Saved Search Filters Clear All Filters Job Titles Location Department In…" at bounding box center [81, 160] width 103 height 268
click at [113, 33] on button "Saved Search" at bounding box center [107, 33] width 46 height 15
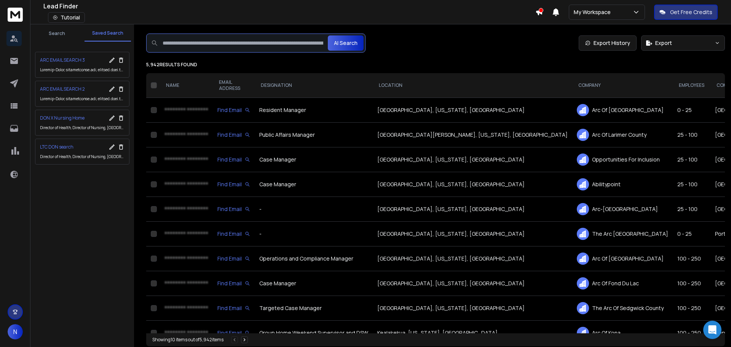
click at [62, 61] on p "ARC EMAIL SEARCH 3" at bounding box center [62, 60] width 45 height 6
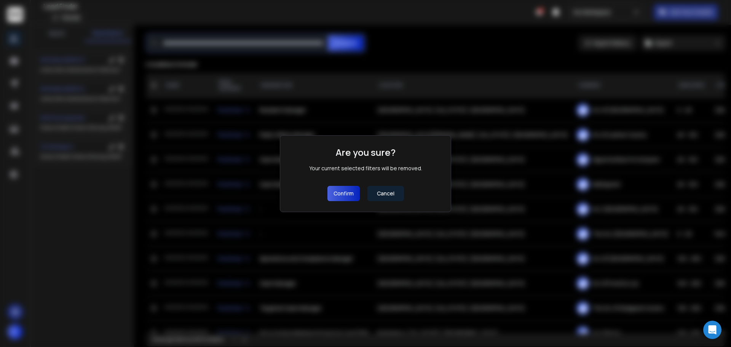
click at [368, 196] on button "Cancel" at bounding box center [385, 193] width 37 height 15
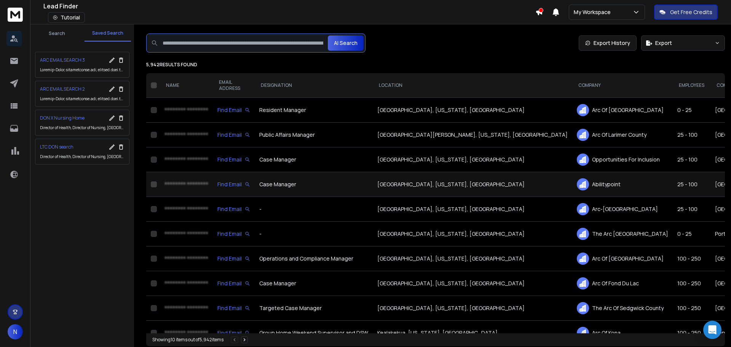
click at [339, 192] on td "Case Manager" at bounding box center [314, 184] width 118 height 25
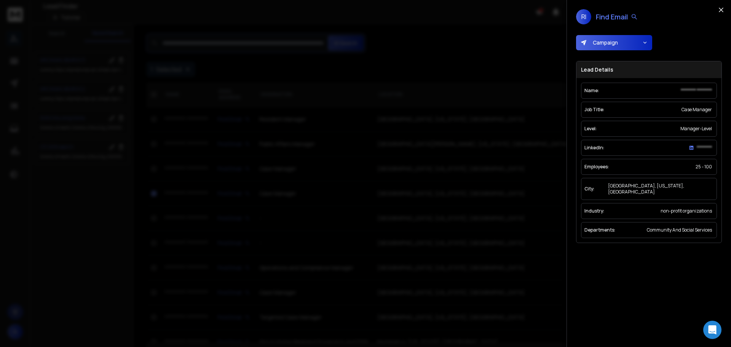
click at [722, 7] on icon "button" at bounding box center [721, 10] width 8 height 8
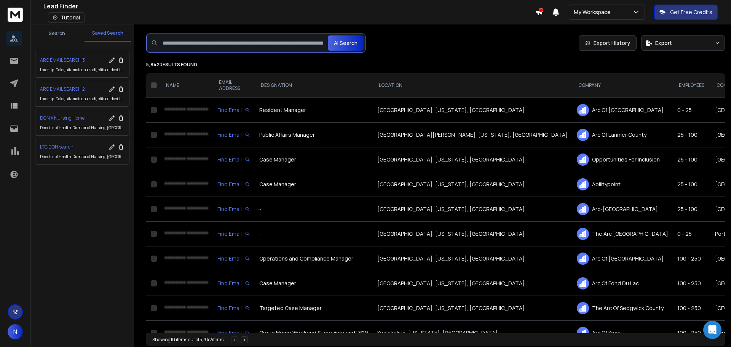
click at [103, 30] on button "Saved Search" at bounding box center [107, 33] width 46 height 16
click at [60, 58] on p "ARC EMAIL SEARCH 3" at bounding box center [62, 60] width 45 height 6
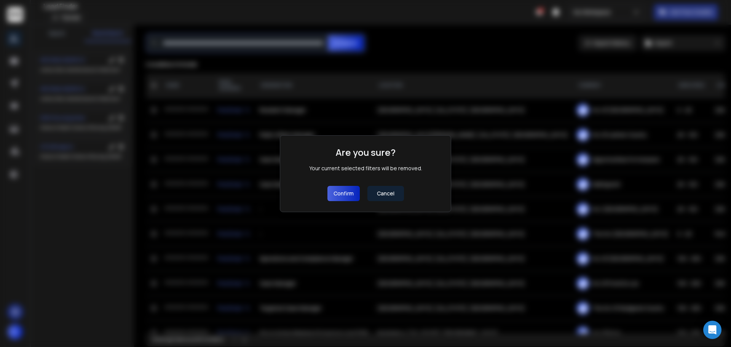
click at [345, 190] on button "Confirm" at bounding box center [343, 193] width 32 height 15
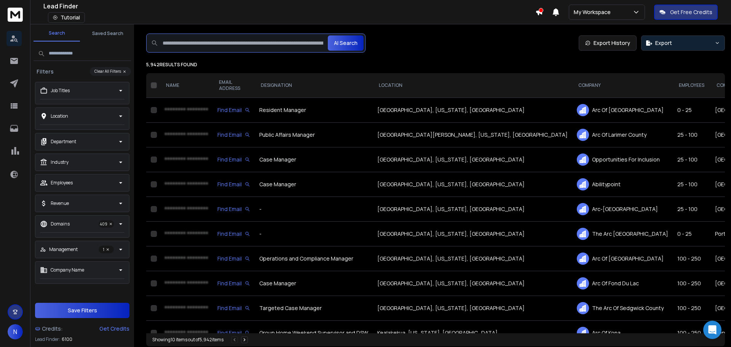
click at [662, 43] on span "Export" at bounding box center [663, 43] width 17 height 8
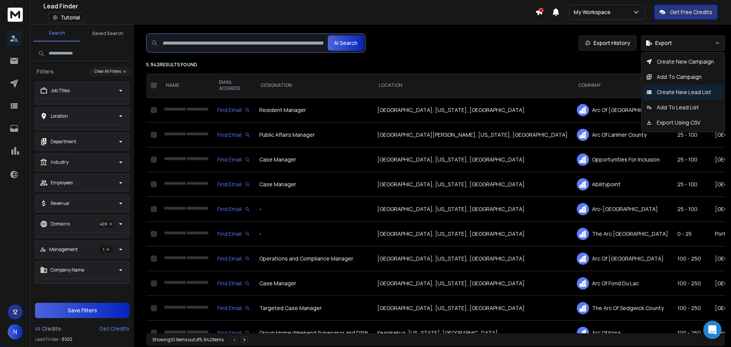
click at [658, 91] on p "Create New Lead List" at bounding box center [683, 92] width 57 height 11
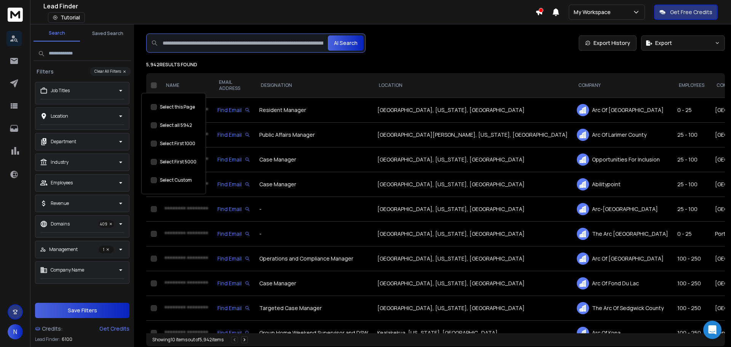
click at [153, 124] on button "Select this Page" at bounding box center [154, 125] width 6 height 6
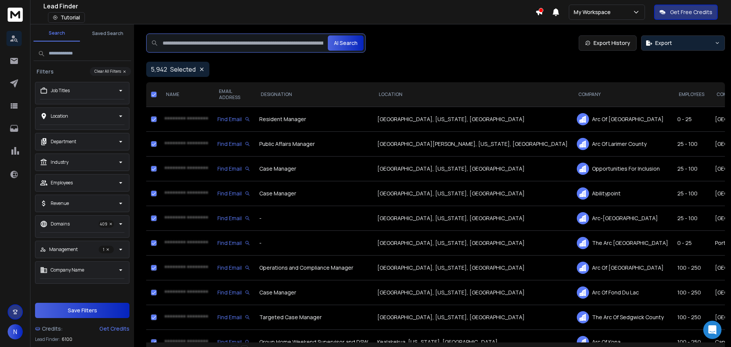
click at [689, 43] on div "Export" at bounding box center [678, 43] width 65 height 8
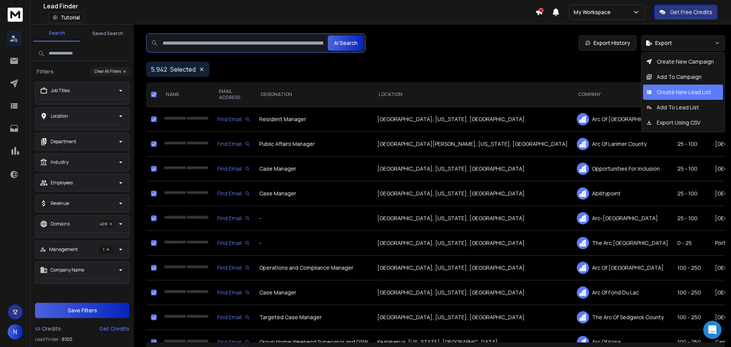
click at [673, 93] on p "Create New Lead List" at bounding box center [683, 92] width 57 height 11
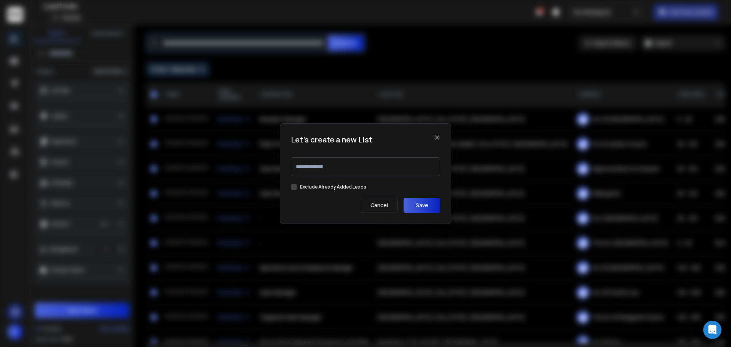
click at [352, 173] on input at bounding box center [365, 166] width 149 height 19
type input "**********"
click at [418, 201] on button "Save" at bounding box center [421, 204] width 37 height 15
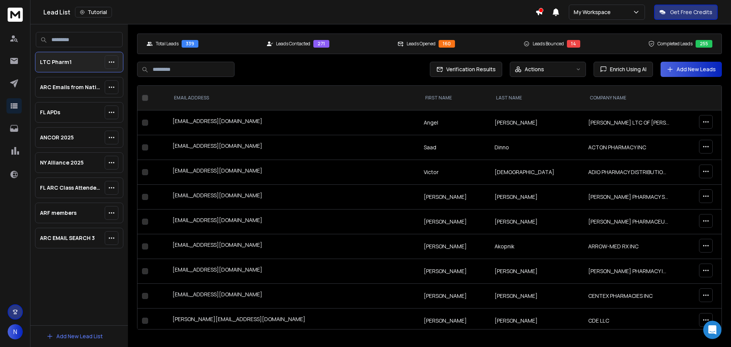
click at [52, 236] on p "ARC EMAIL SEARCH 3" at bounding box center [67, 238] width 55 height 8
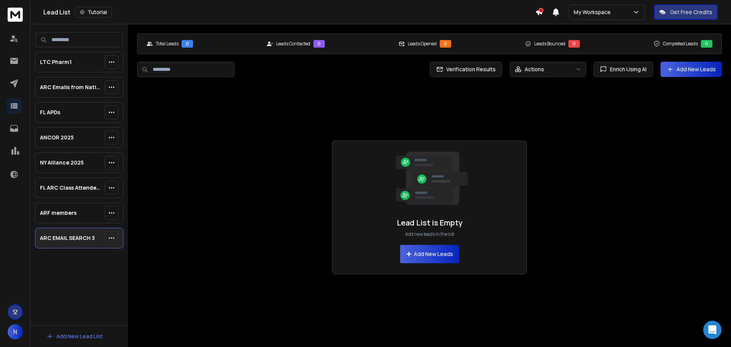
click at [246, 181] on div "Lead List is Empty Add new leads in the list Add New Leads" at bounding box center [429, 207] width 584 height 134
click at [51, 237] on p "ARC EMAIL SEARCH 3" at bounding box center [67, 238] width 55 height 8
click at [60, 86] on p "ARC Emails from National" at bounding box center [71, 87] width 62 height 8
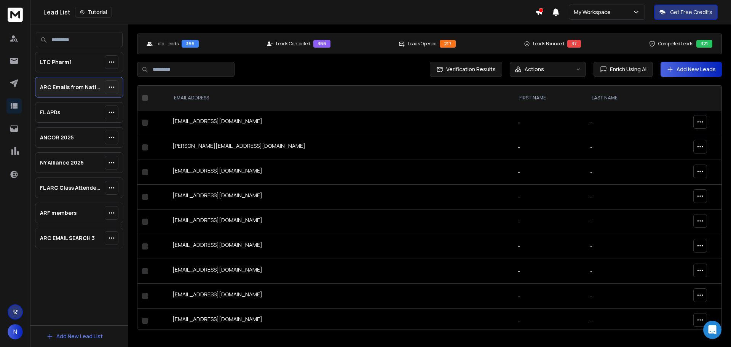
click at [59, 239] on p "ARC EMAIL SEARCH 3" at bounding box center [67, 238] width 55 height 8
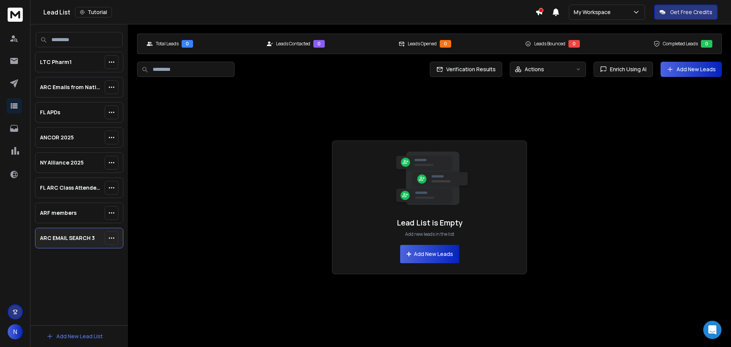
click at [420, 256] on button "Add New Leads" at bounding box center [429, 254] width 59 height 18
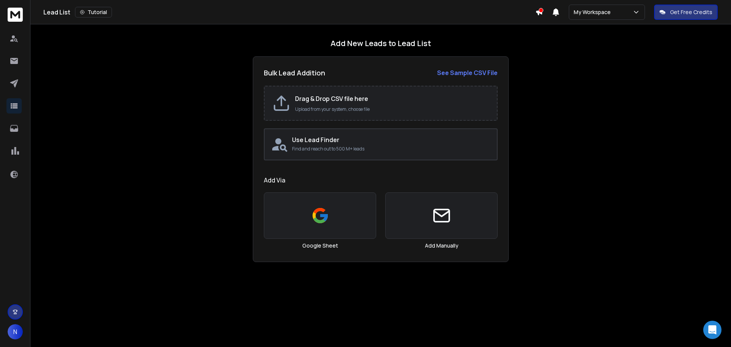
click at [649, 184] on div "Add New Leads to Lead List Bulk Lead Addition See Sample CSV File Drag & Drop C…" at bounding box center [380, 150] width 700 height 224
click at [15, 38] on icon at bounding box center [14, 38] width 9 height 9
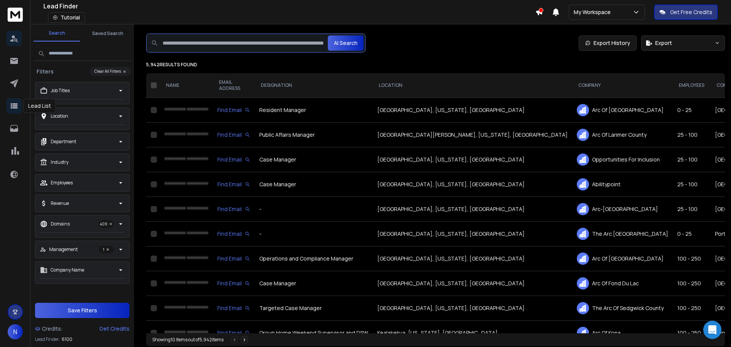
click at [13, 108] on icon at bounding box center [14, 105] width 7 height 5
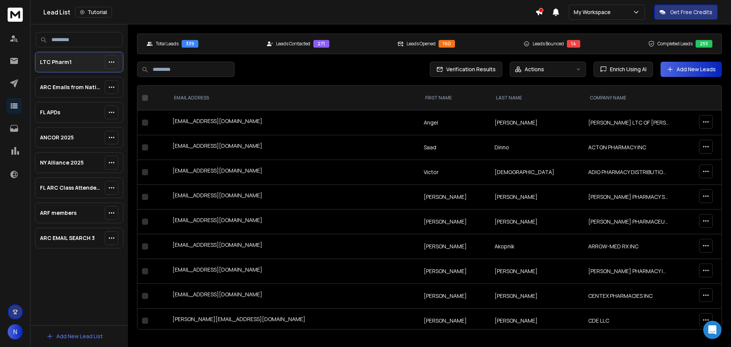
click at [71, 231] on div "ARC EMAIL SEARCH 3" at bounding box center [79, 238] width 88 height 21
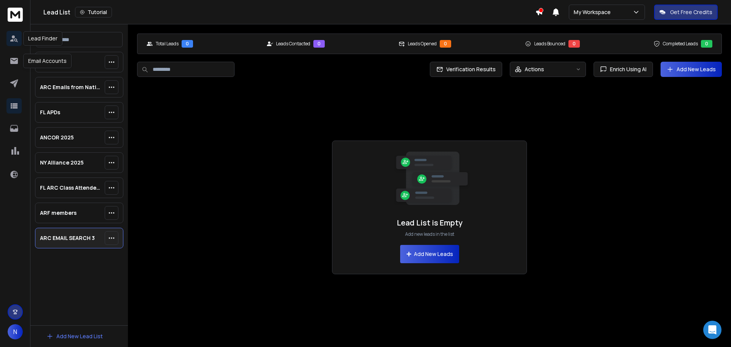
click at [11, 41] on icon at bounding box center [14, 40] width 8 height 4
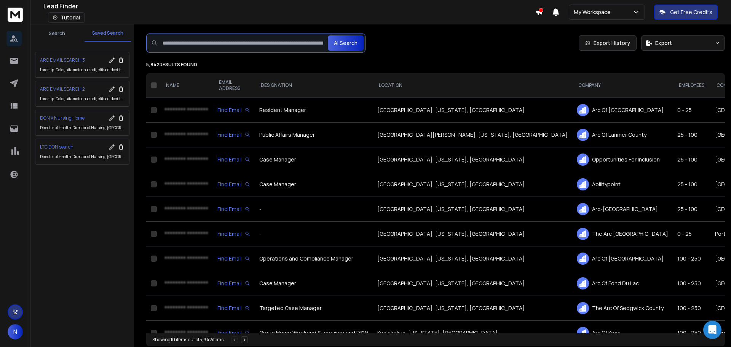
click at [111, 33] on button "Saved Search" at bounding box center [107, 33] width 46 height 16
click at [55, 60] on p "ARC EMAIL SEARCH 3" at bounding box center [62, 60] width 45 height 6
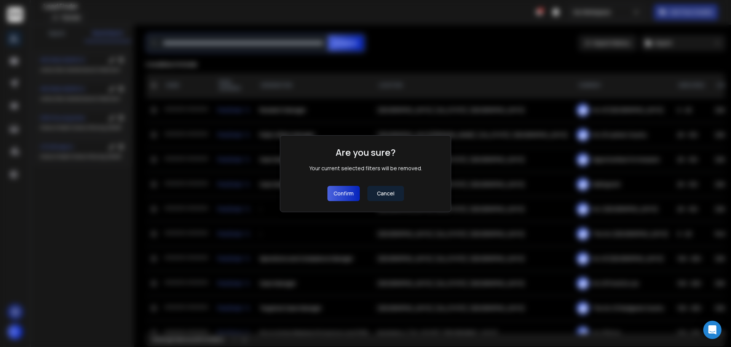
click at [340, 194] on button "Confirm" at bounding box center [343, 193] width 32 height 15
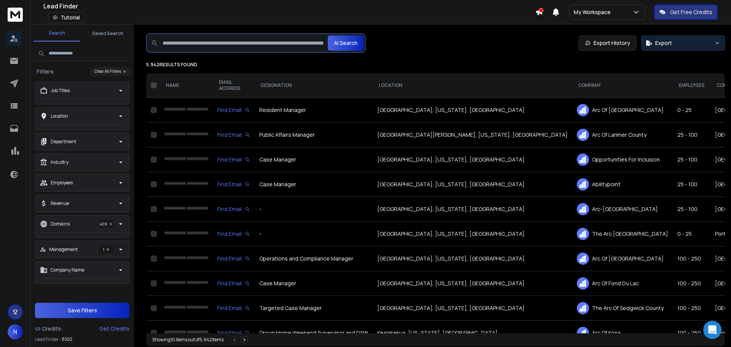
click at [682, 40] on div "Export" at bounding box center [678, 43] width 65 height 8
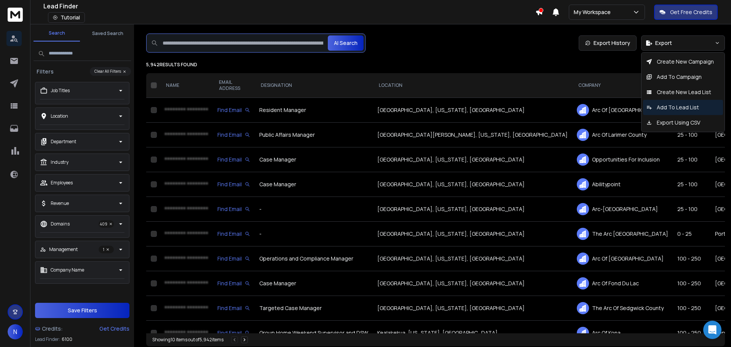
click at [667, 107] on p "Add To Lead List" at bounding box center [677, 107] width 45 height 11
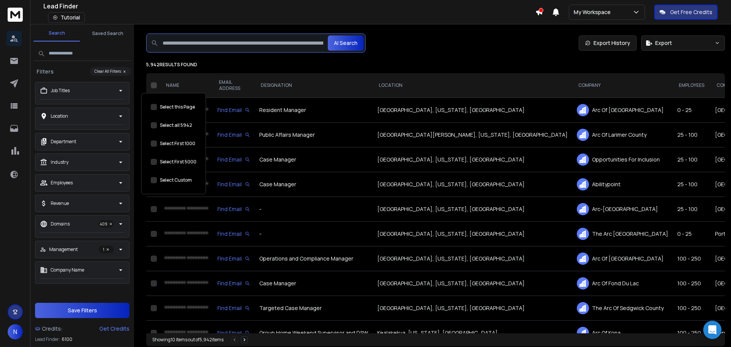
click at [153, 124] on button "Select this Page" at bounding box center [154, 125] width 6 height 6
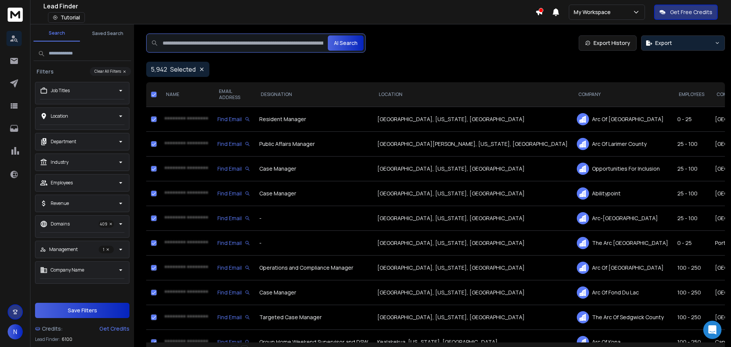
click at [710, 44] on div "Export" at bounding box center [678, 43] width 65 height 8
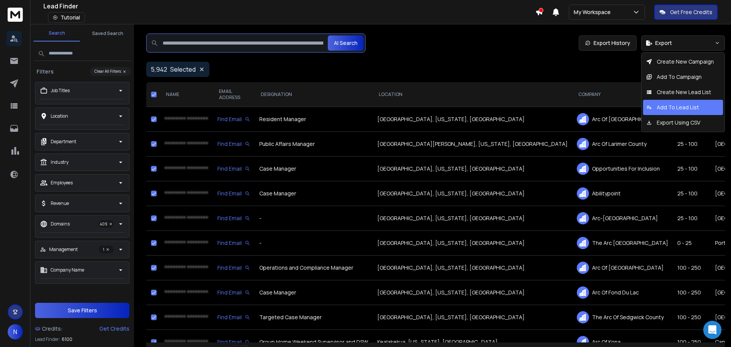
click at [670, 108] on p "Add To Lead List" at bounding box center [677, 107] width 45 height 11
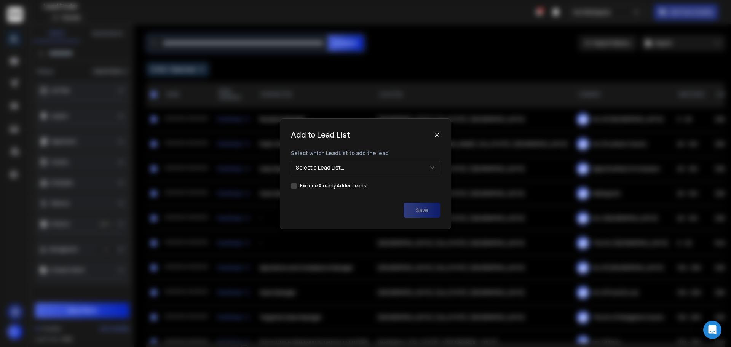
click at [368, 166] on button "Select a Lead List..." at bounding box center [365, 167] width 149 height 15
click at [308, 184] on label "Exclude Already Added Leads" at bounding box center [333, 186] width 66 height 6
click at [297, 184] on button "Exclude Already Added Leads" at bounding box center [294, 186] width 6 height 6
click at [420, 212] on button "Save" at bounding box center [421, 209] width 37 height 15
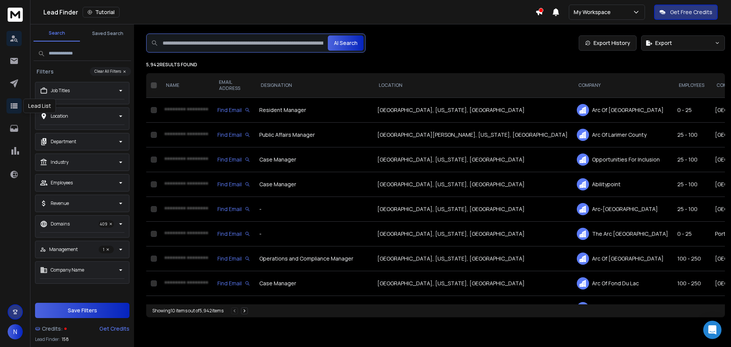
click at [16, 105] on icon at bounding box center [14, 105] width 7 height 5
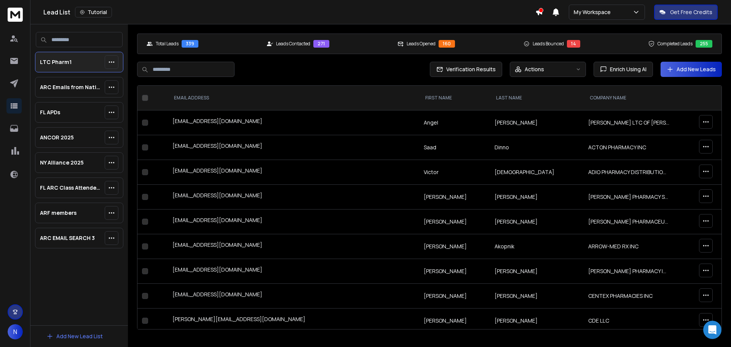
click at [66, 234] on div "ARC EMAIL SEARCH 3" at bounding box center [79, 238] width 88 height 21
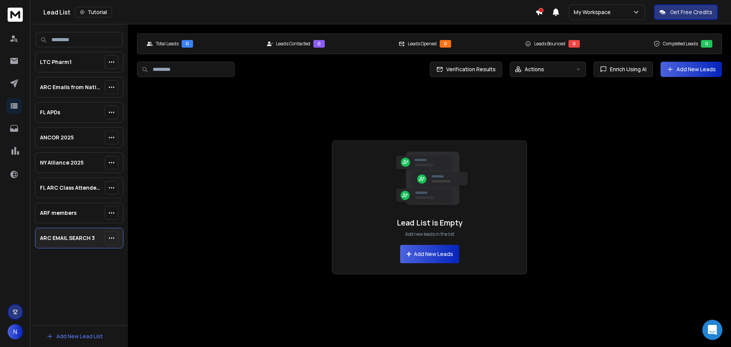
click at [708, 336] on div "Open Intercom Messenger" at bounding box center [712, 330] width 20 height 20
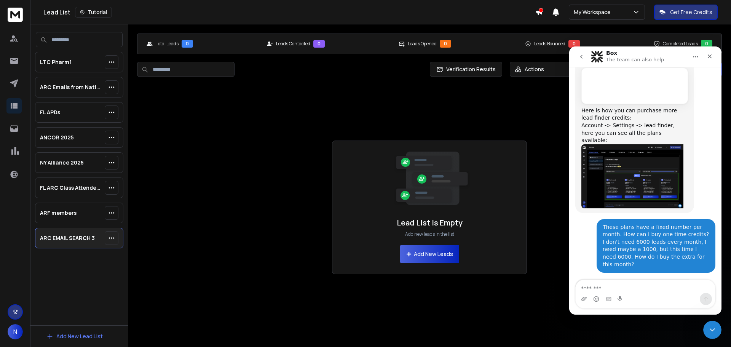
click at [638, 290] on textarea "Message…" at bounding box center [644, 286] width 139 height 13
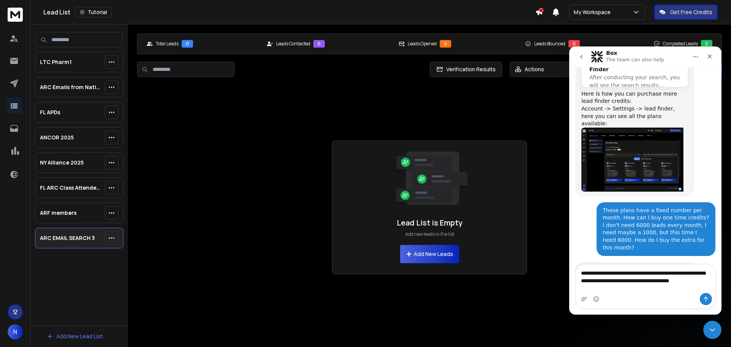
scroll to position [858, 0]
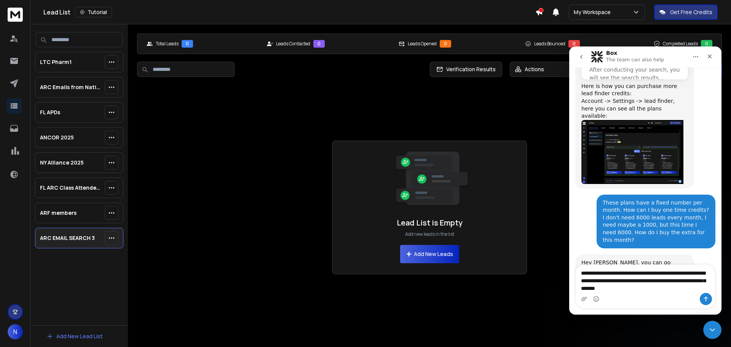
drag, startPoint x: 708, startPoint y: 280, endPoint x: 717, endPoint y: 280, distance: 9.5
click at [708, 280] on textarea "**********" at bounding box center [644, 278] width 139 height 28
click at [656, 288] on textarea "**********" at bounding box center [644, 278] width 139 height 28
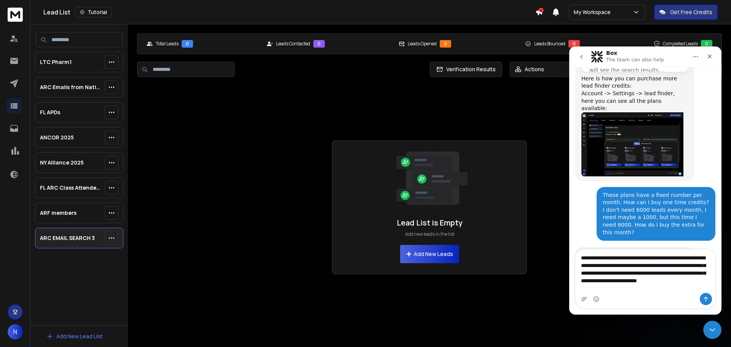
type textarea "**********"
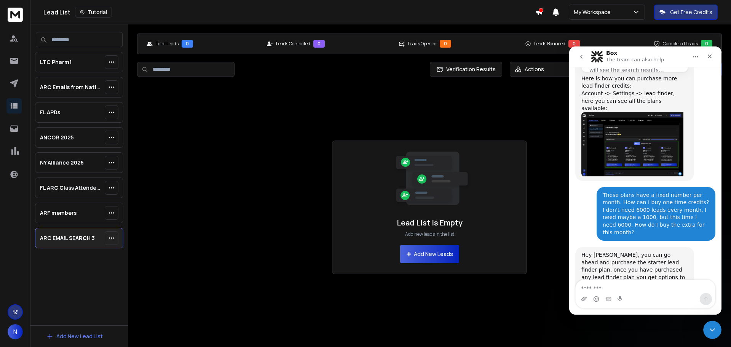
scroll to position [903, 0]
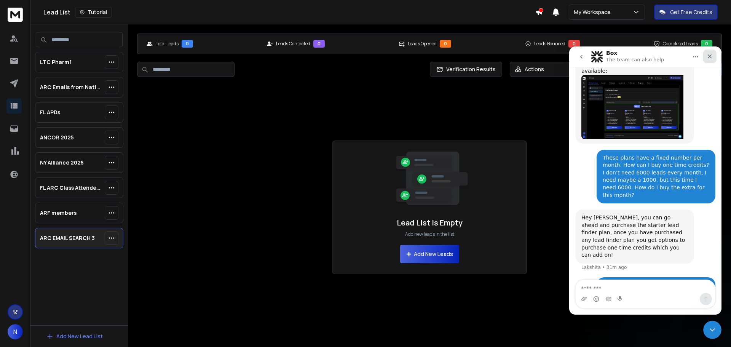
click at [707, 56] on icon "Close" at bounding box center [709, 56] width 6 height 6
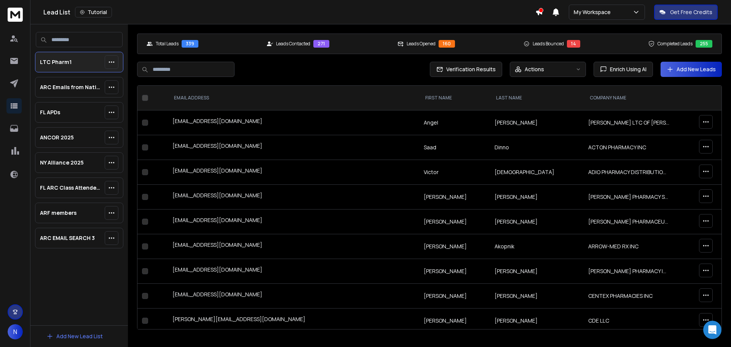
click at [80, 231] on div "ARC EMAIL SEARCH 3" at bounding box center [79, 238] width 88 height 21
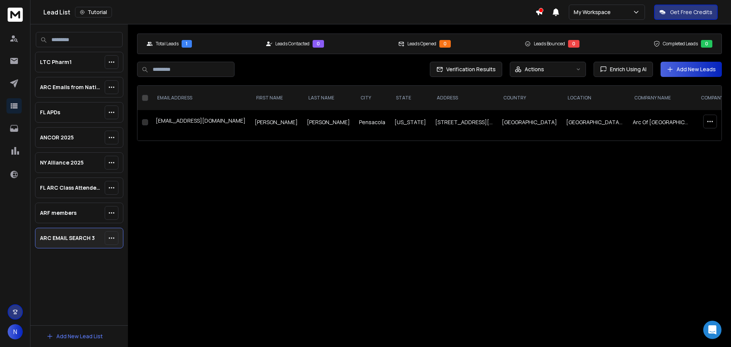
click at [110, 239] on icon "button" at bounding box center [111, 237] width 7 height 7
click at [83, 308] on div "LTC Pharm1 ARC Emails from National FL APDs ANCOR 2025 NY Alliance 2025 FL ARC …" at bounding box center [78, 184] width 97 height 264
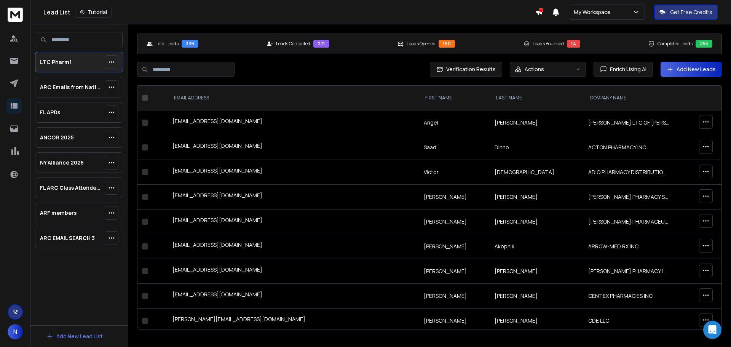
click at [81, 239] on p "ARC EMAIL SEARCH 3" at bounding box center [67, 238] width 55 height 8
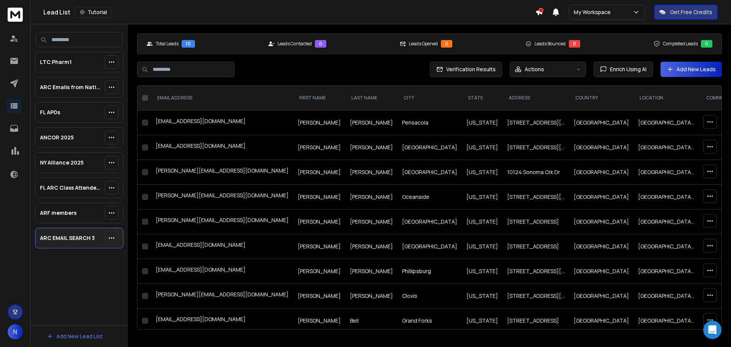
click at [76, 242] on div "ARC EMAIL SEARCH 3" at bounding box center [79, 238] width 88 height 21
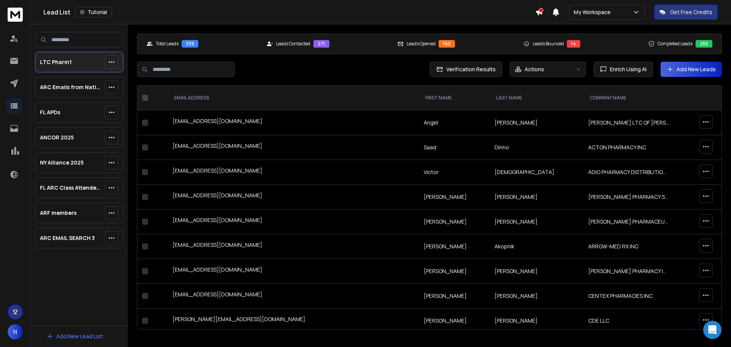
click at [76, 239] on p "ARC EMAIL SEARCH 3" at bounding box center [67, 238] width 55 height 8
click at [76, 235] on p "ARC EMAIL SEARCH 3" at bounding box center [67, 238] width 55 height 8
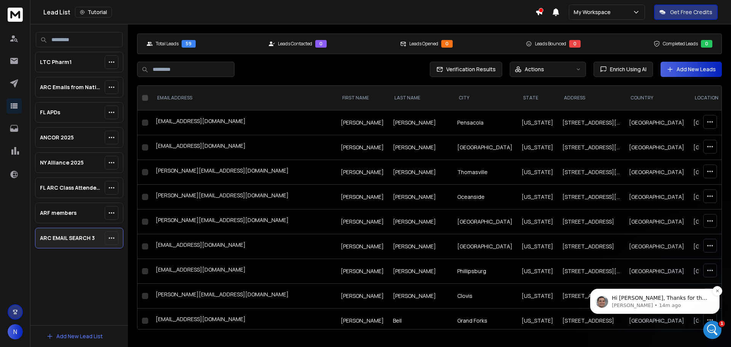
click at [648, 298] on span "Hi Naveen, Thanks for the update. Let me check this from my end and I’ll get ba…" at bounding box center [659, 305] width 96 height 21
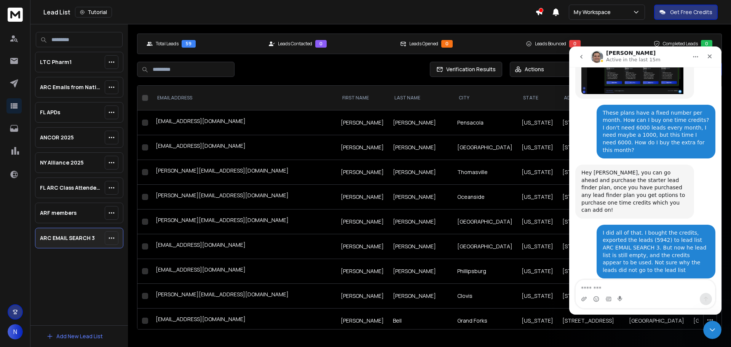
scroll to position [957, 0]
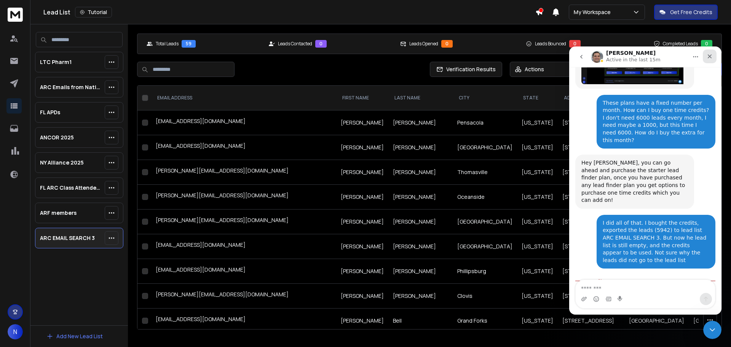
click at [706, 57] on div "Close" at bounding box center [709, 56] width 14 height 14
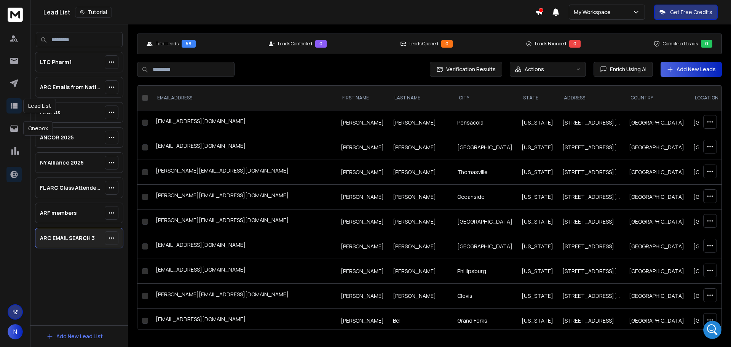
scroll to position [944, 0]
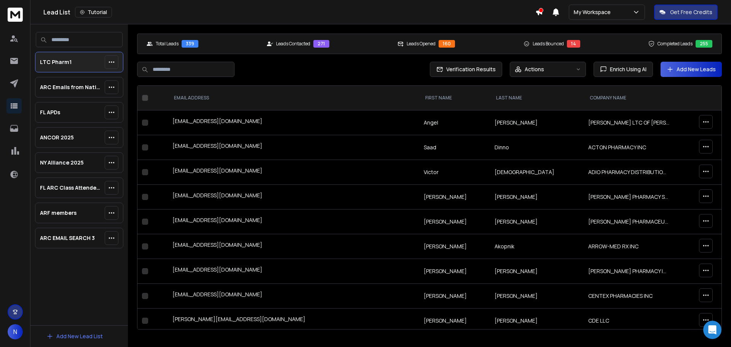
click at [55, 240] on p "ARC EMAIL SEARCH 3" at bounding box center [67, 238] width 55 height 8
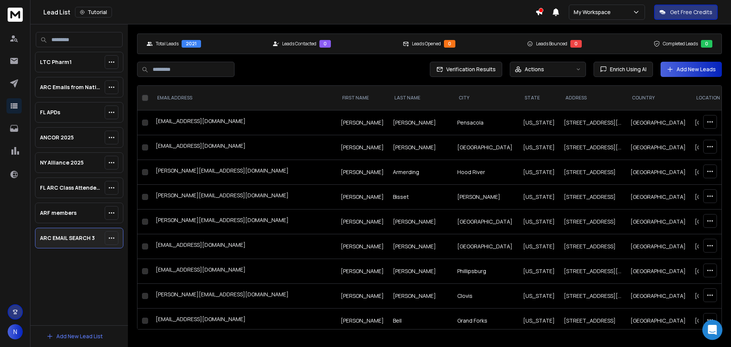
click at [708, 325] on div "Open Intercom Messenger" at bounding box center [712, 330] width 20 height 20
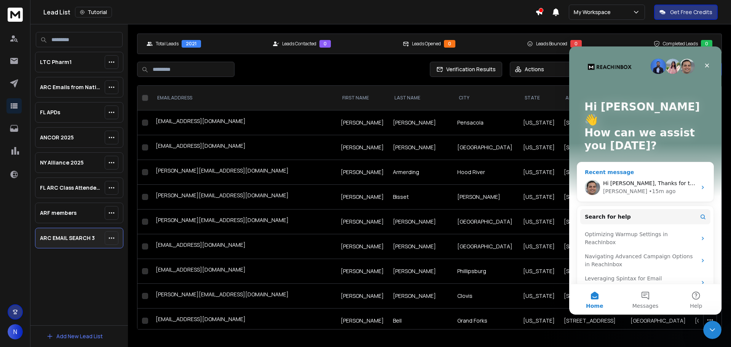
click at [642, 187] on div "Raj • 15m ago" at bounding box center [650, 191] width 94 height 8
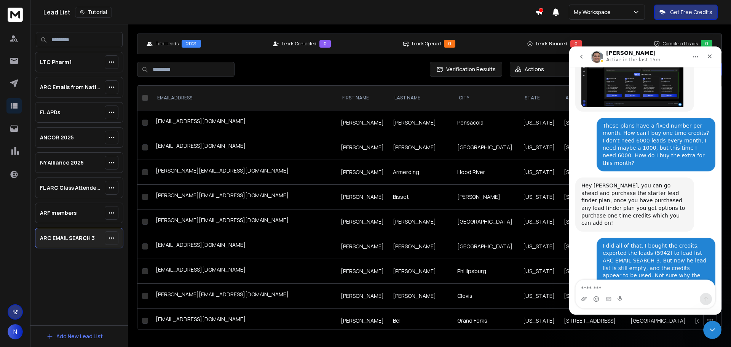
click at [615, 290] on textarea "Message…" at bounding box center [644, 286] width 139 height 13
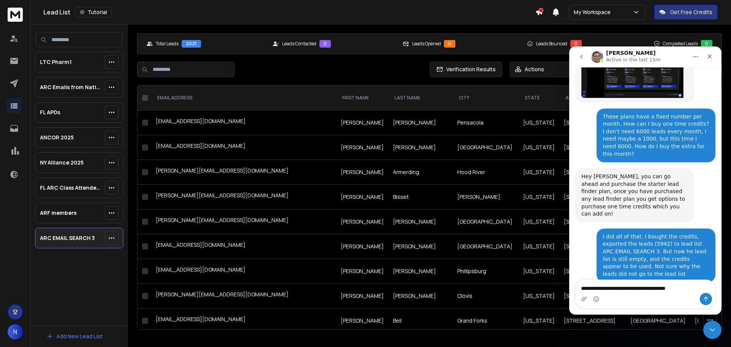
type textarea "**********"
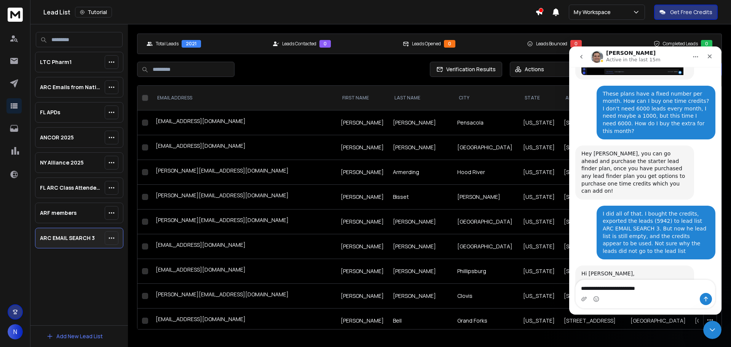
type textarea "**********"
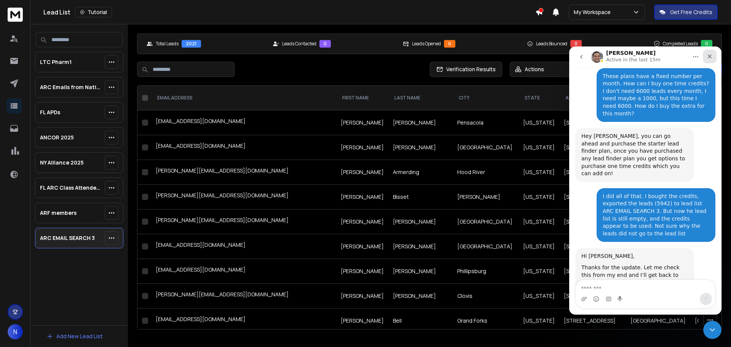
click at [708, 57] on icon "Close" at bounding box center [709, 56] width 4 height 4
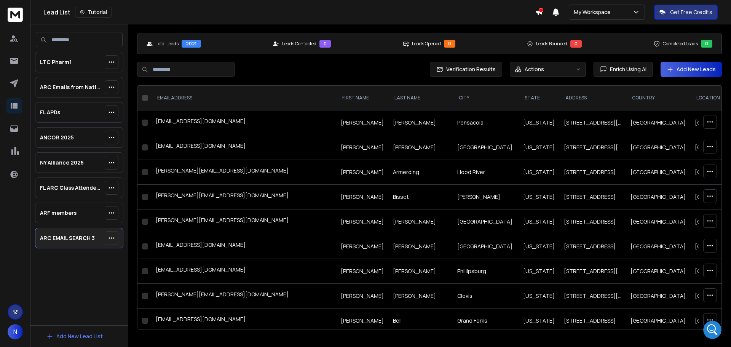
click at [76, 239] on p "ARC EMAIL SEARCH 3" at bounding box center [67, 238] width 55 height 8
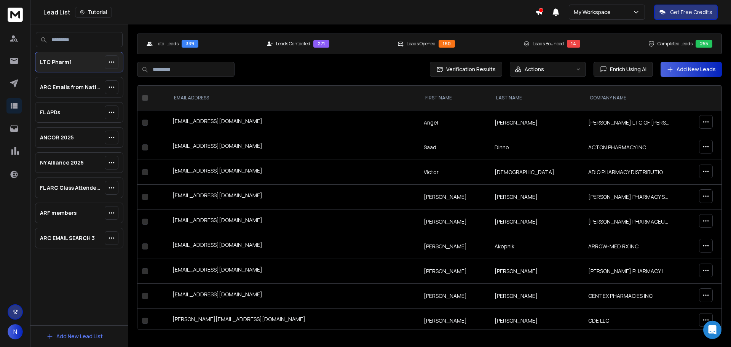
click at [73, 237] on p "ARC EMAIL SEARCH 3" at bounding box center [67, 238] width 55 height 8
click at [68, 240] on p "ARC EMAIL SEARCH 3" at bounding box center [67, 238] width 55 height 8
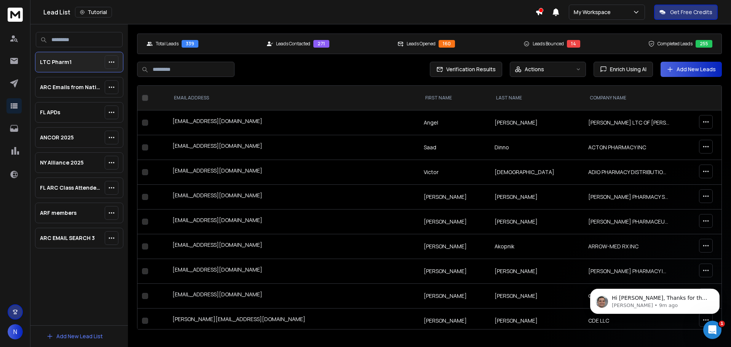
click at [72, 240] on p "ARC EMAIL SEARCH 3" at bounding box center [67, 238] width 55 height 8
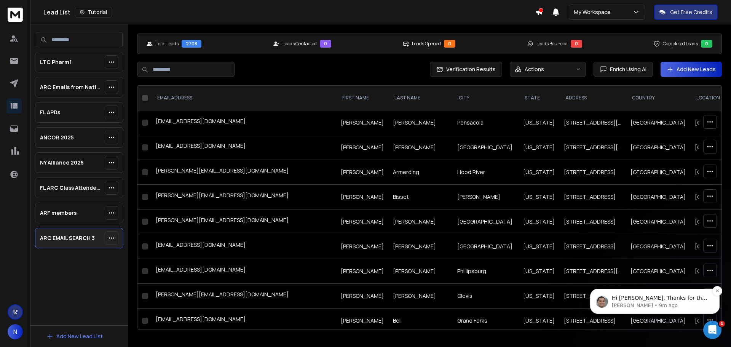
click at [660, 297] on span "Hi [PERSON_NAME], Thanks for the update! That makes sense, sometimes it takes a…" at bounding box center [659, 324] width 96 height 59
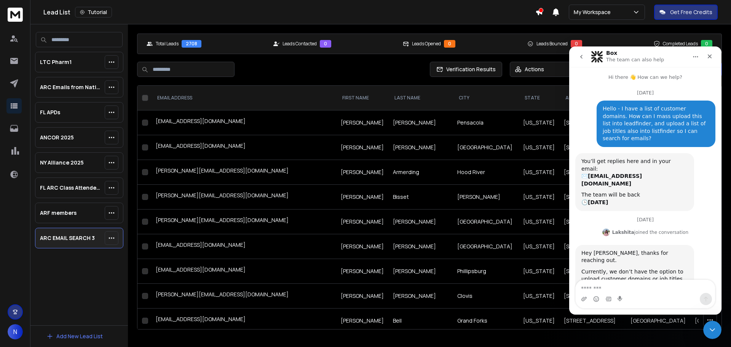
scroll to position [33, 0]
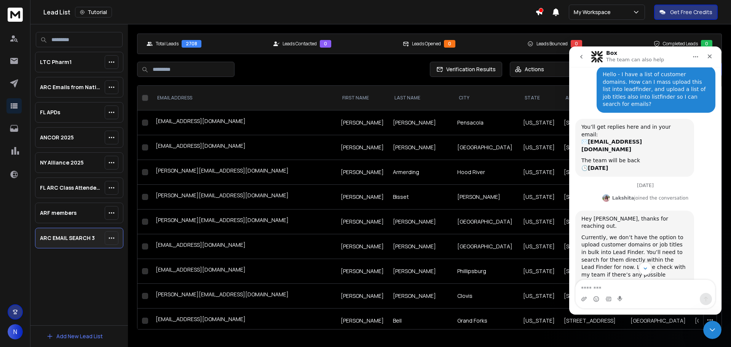
click at [657, 292] on textarea "Message…" at bounding box center [644, 286] width 139 height 13
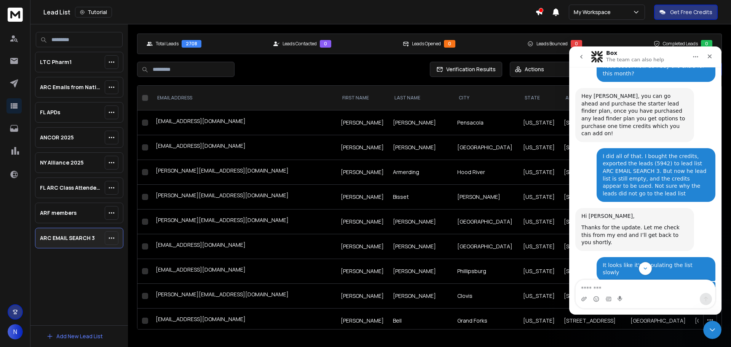
scroll to position [1059, 0]
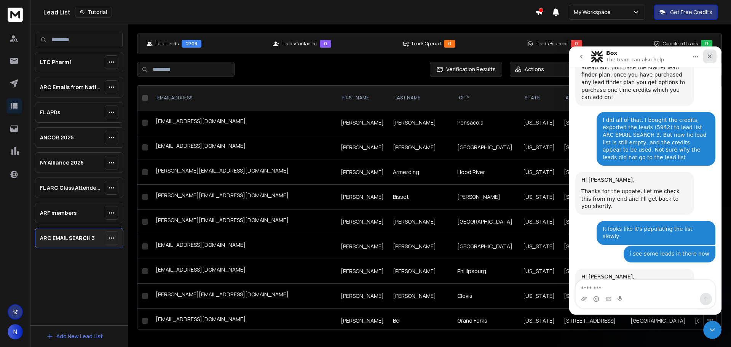
click at [711, 58] on icon "Close" at bounding box center [709, 56] width 6 height 6
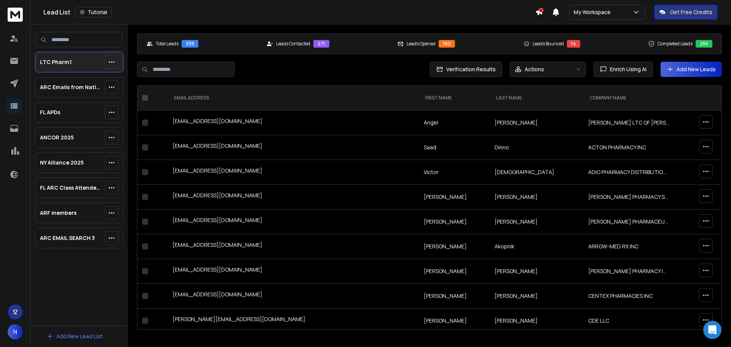
click at [69, 238] on p "ARC EMAIL SEARCH 3" at bounding box center [67, 238] width 55 height 8
click at [78, 239] on p "ARC EMAIL SEARCH 3" at bounding box center [67, 238] width 55 height 8
